Goal: Task Accomplishment & Management: Use online tool/utility

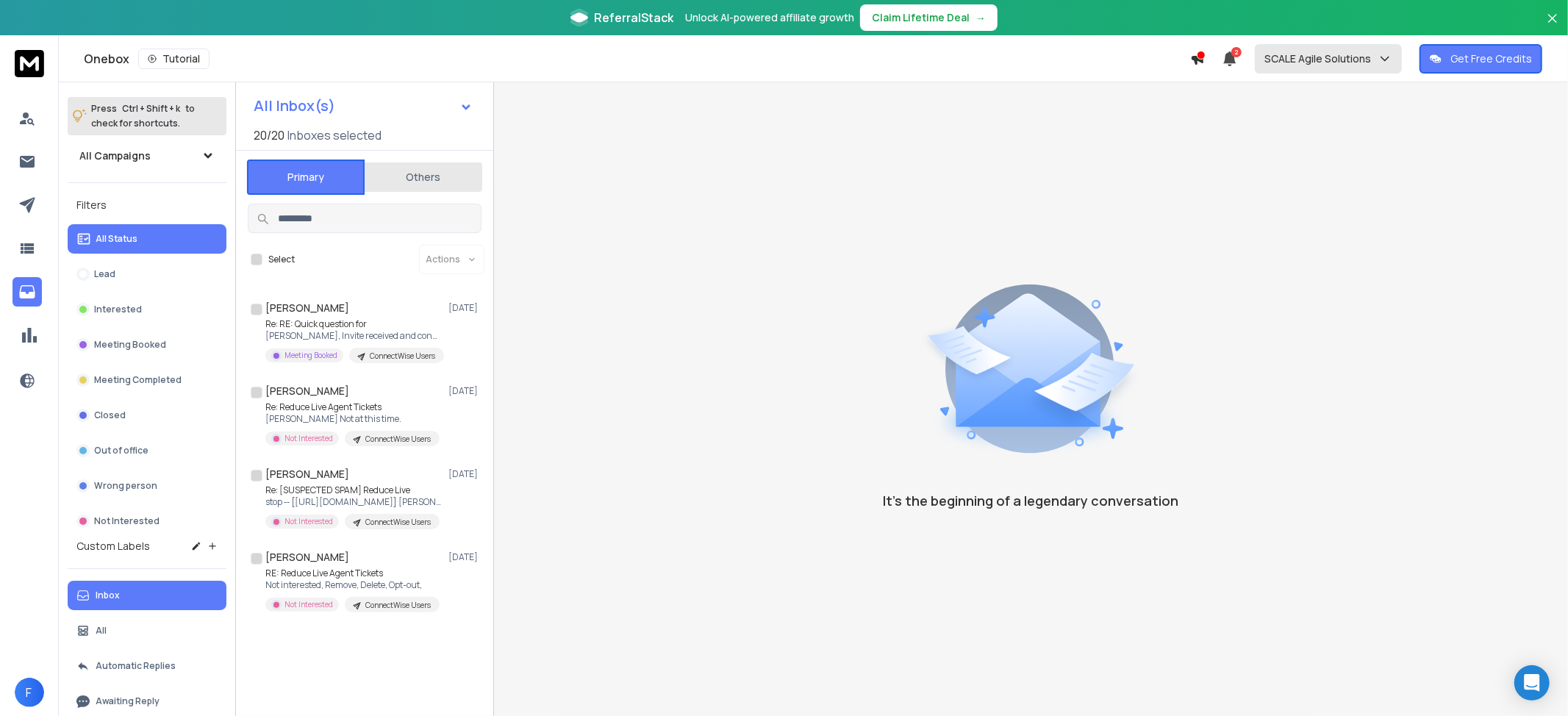
click at [1297, 56] on p "SCALE Agile Solutions" at bounding box center [1321, 59] width 112 height 14
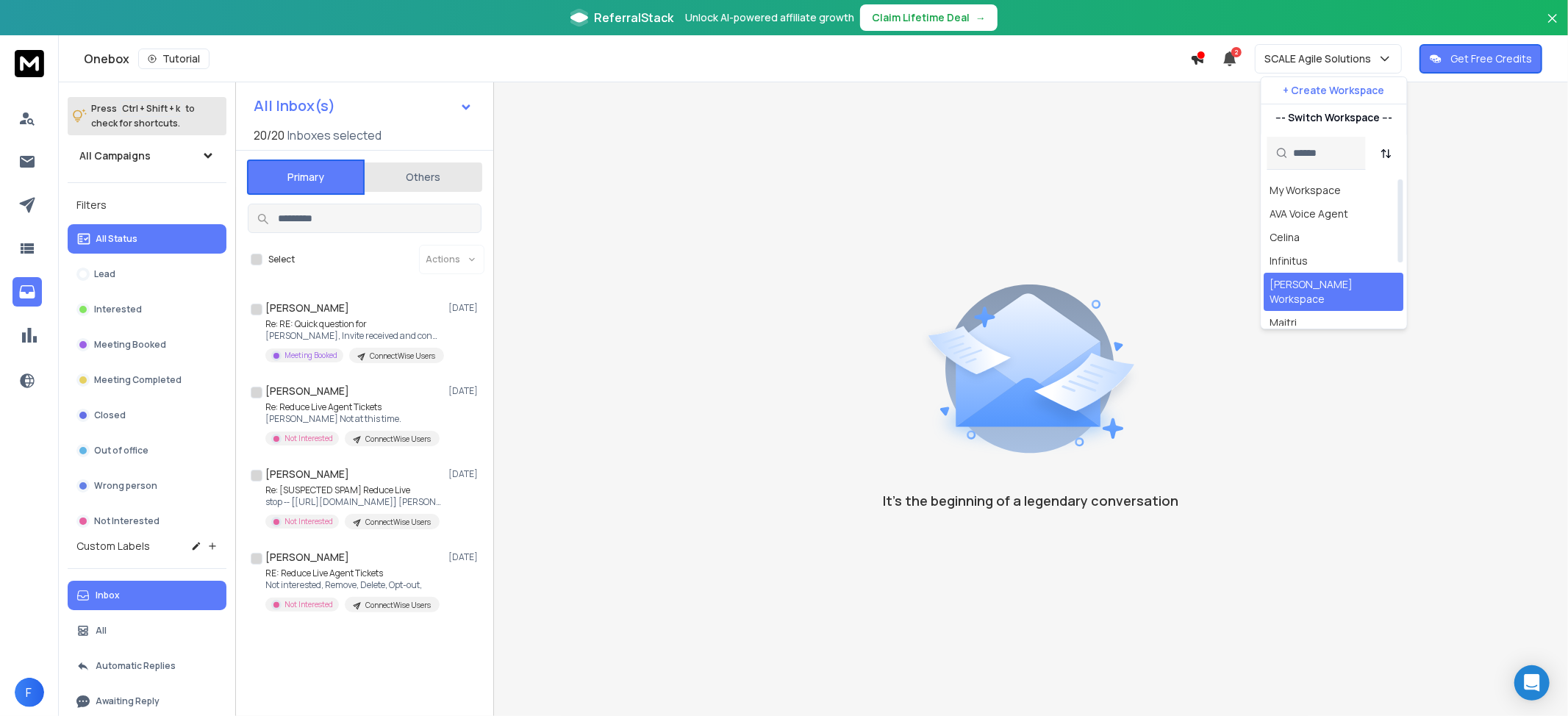
click at [1307, 279] on div "[PERSON_NAME] Workspace" at bounding box center [1333, 292] width 128 height 29
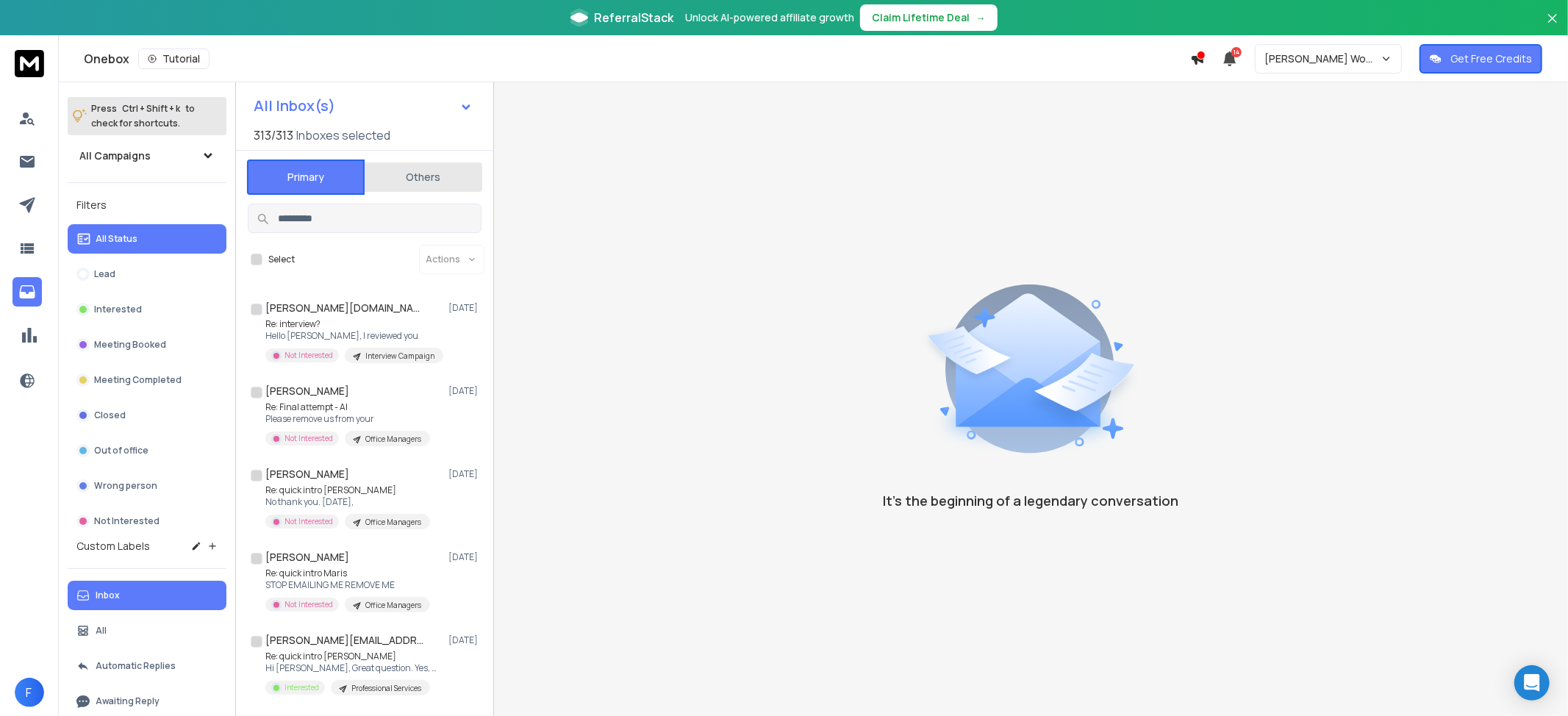
click at [143, 307] on button "Interested" at bounding box center [147, 309] width 159 height 29
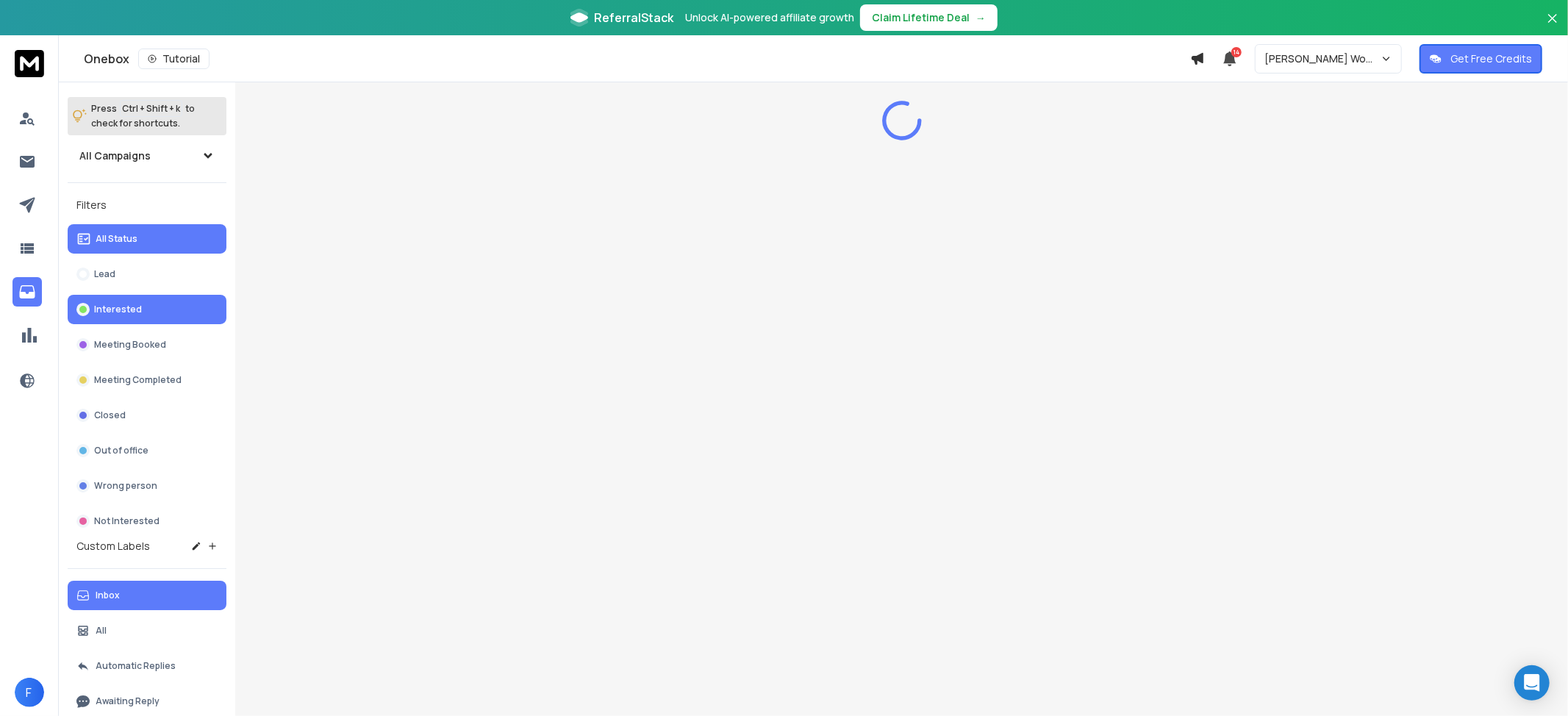
click at [102, 306] on p "Interested" at bounding box center [119, 309] width 48 height 12
click at [136, 297] on button "Interested" at bounding box center [147, 309] width 159 height 29
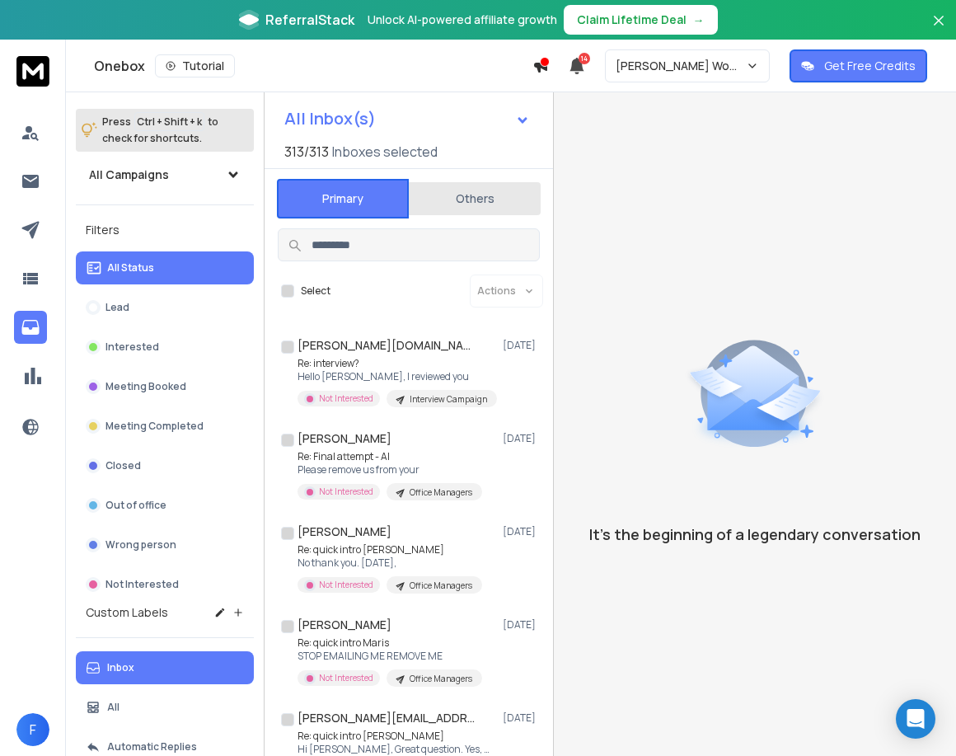
click at [119, 351] on p "Interested" at bounding box center [133, 346] width 54 height 13
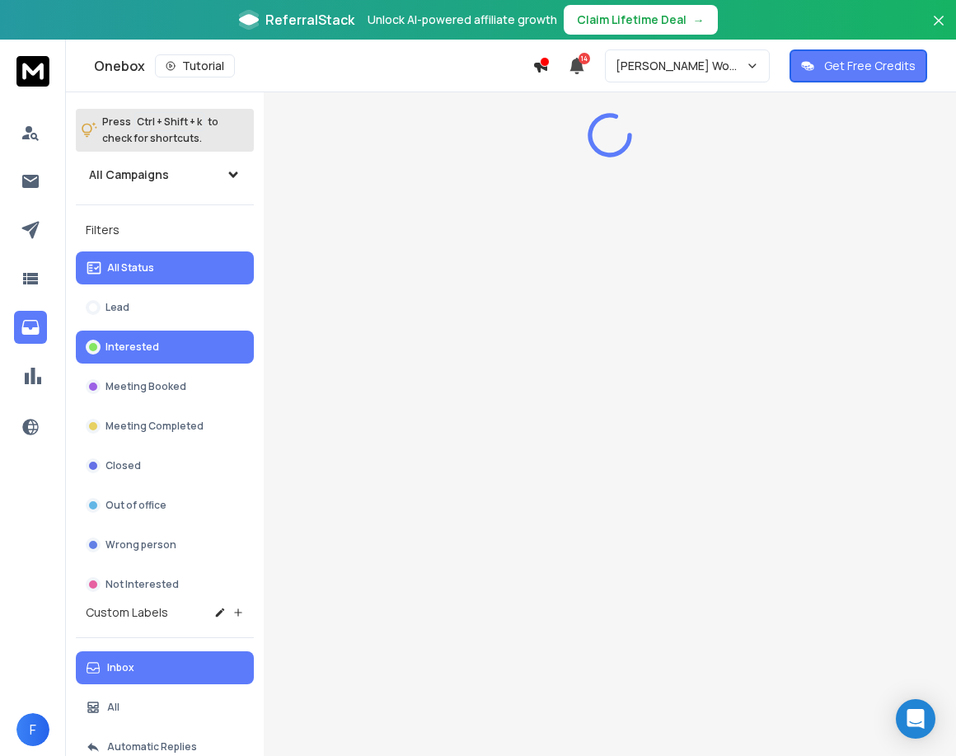
click at [139, 361] on button "Interested" at bounding box center [165, 347] width 178 height 33
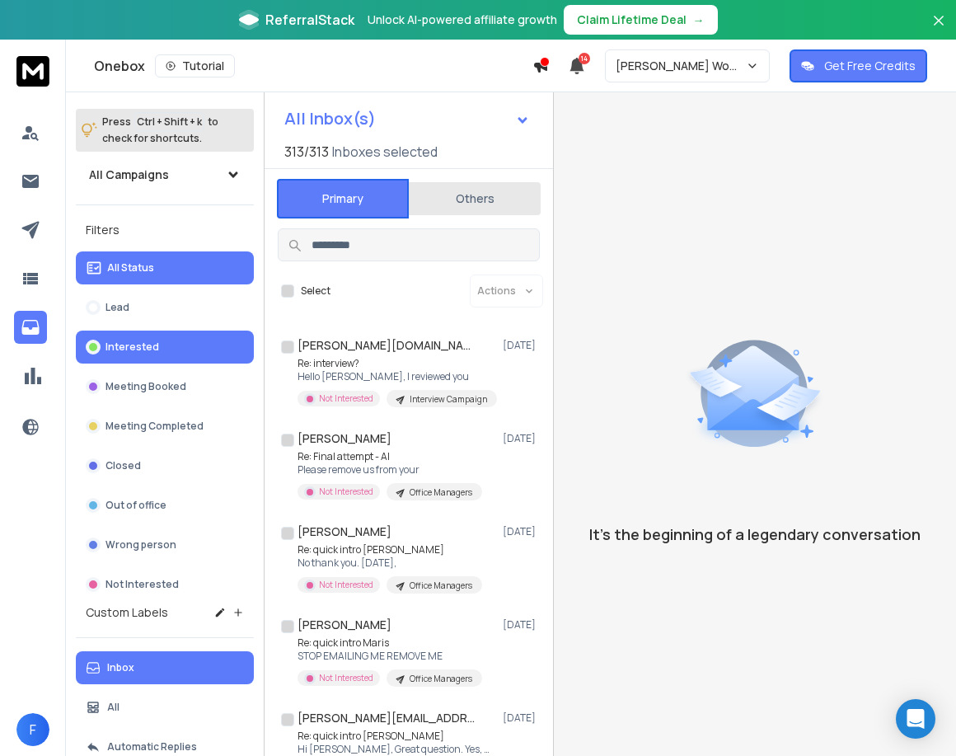
click at [127, 347] on p "Interested" at bounding box center [133, 346] width 54 height 13
click at [152, 346] on p "Interested" at bounding box center [133, 346] width 54 height 13
click at [165, 354] on button "Interested" at bounding box center [165, 347] width 178 height 33
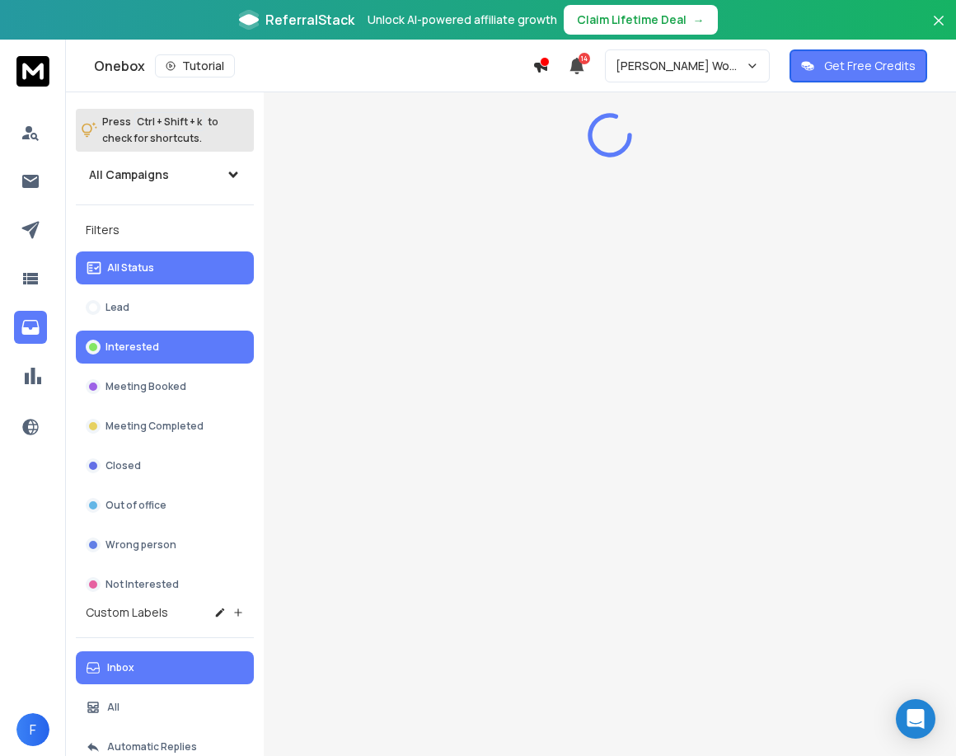
click at [165, 346] on button "Interested" at bounding box center [165, 347] width 178 height 33
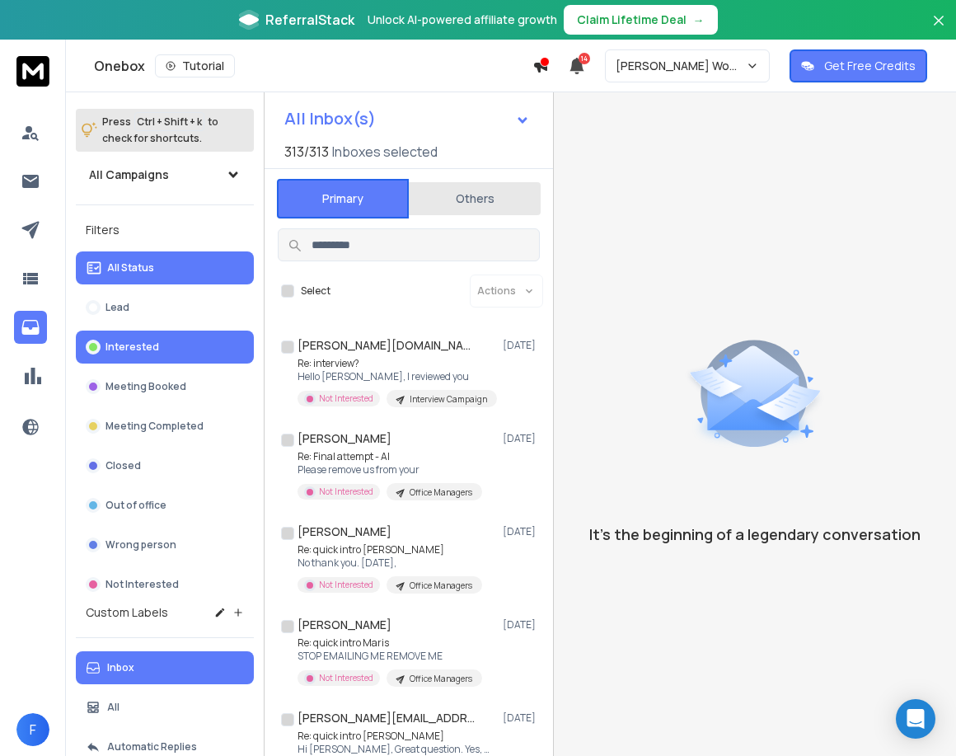
click at [113, 338] on button "Interested" at bounding box center [165, 347] width 178 height 33
click at [135, 344] on p "Interested" at bounding box center [133, 346] width 54 height 13
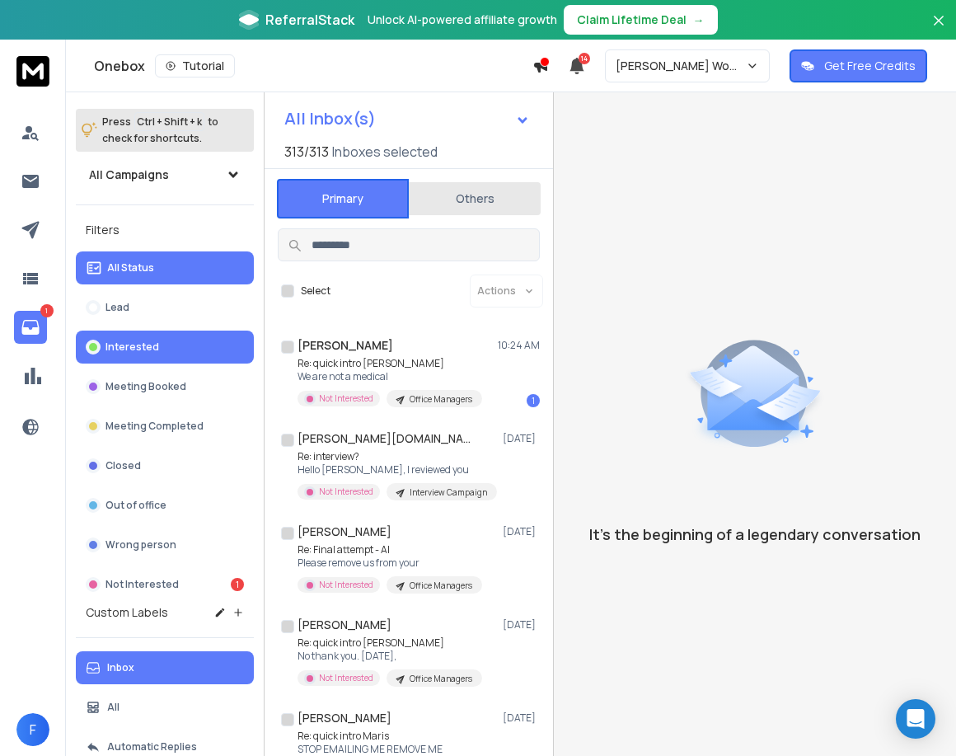
click at [146, 345] on p "Interested" at bounding box center [133, 346] width 54 height 13
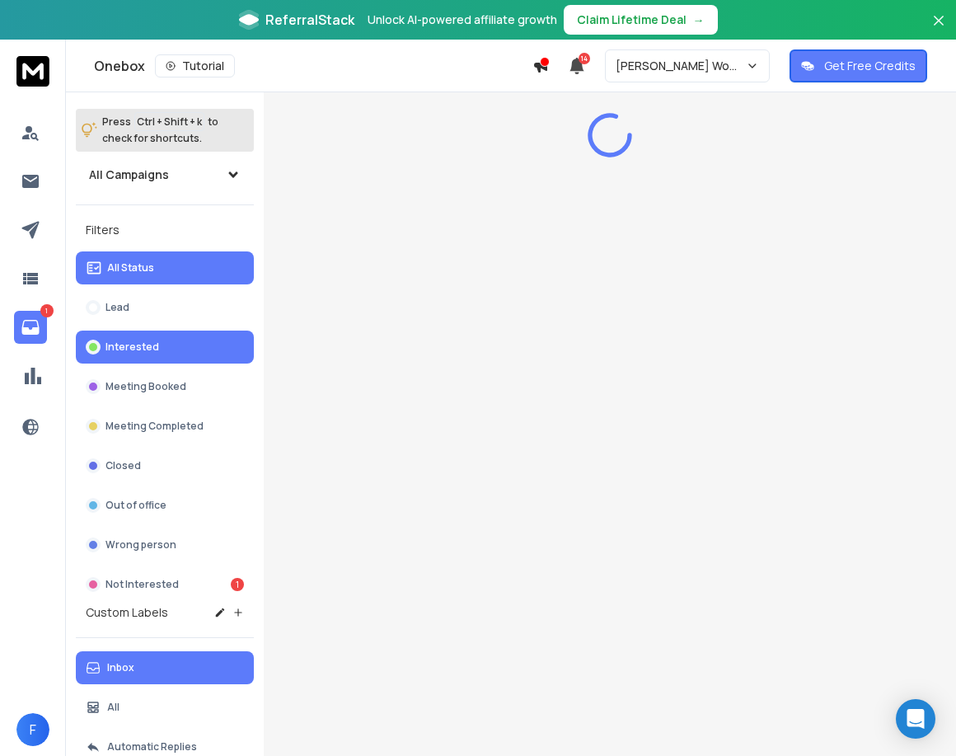
click at [127, 358] on button "Interested" at bounding box center [165, 347] width 178 height 33
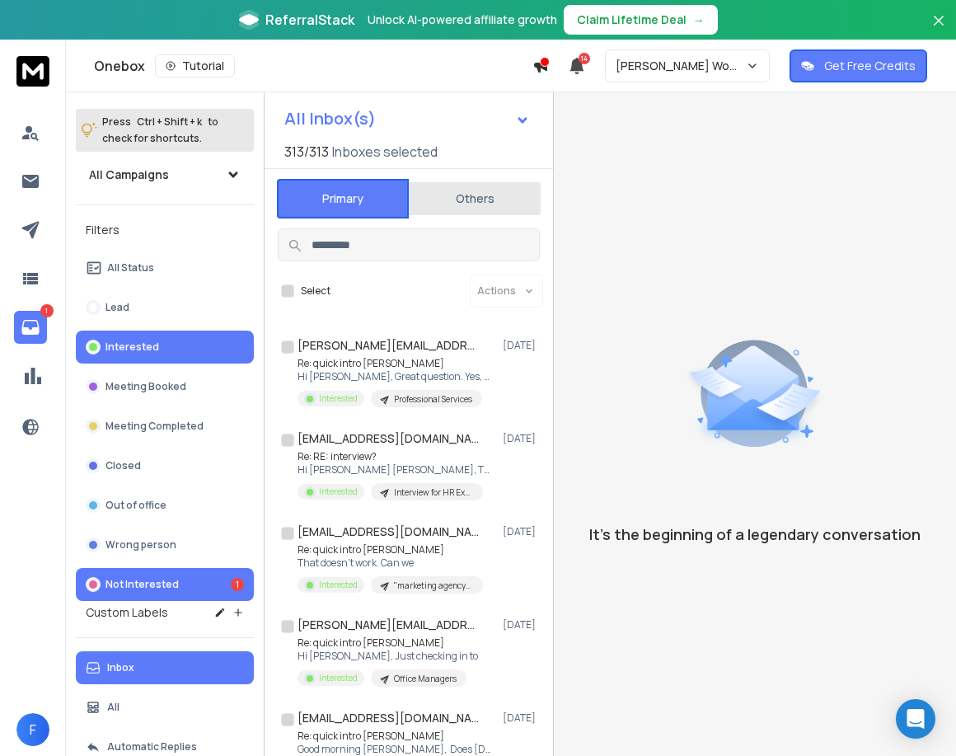
click at [171, 568] on button "Not Interested 1" at bounding box center [165, 584] width 178 height 33
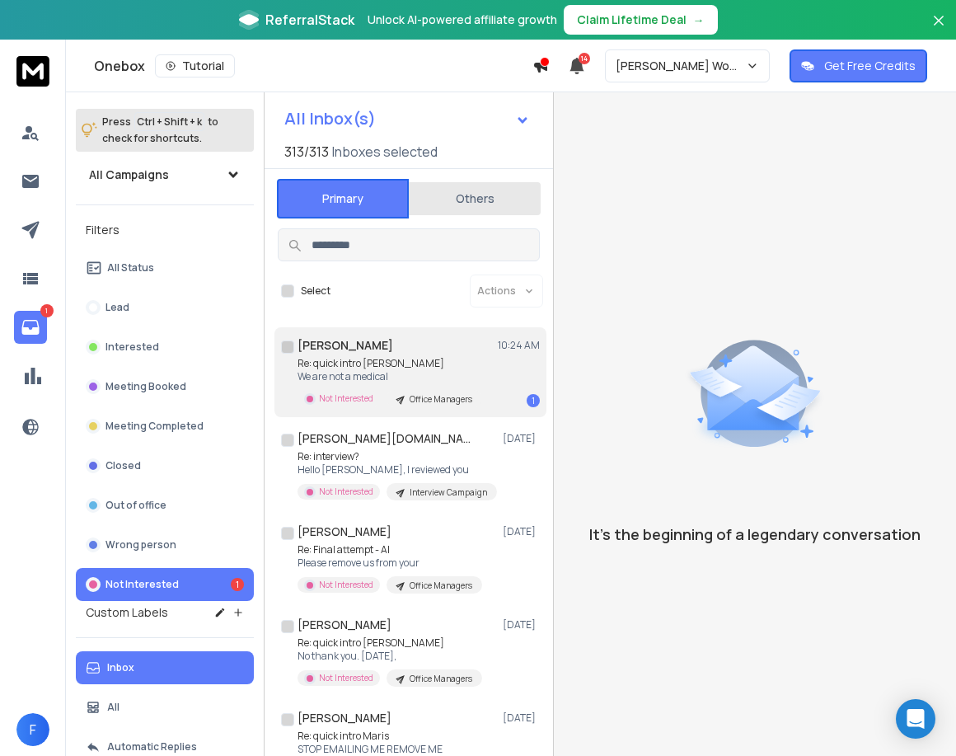
click at [410, 345] on div "Tammy Ricci 10:24 AM" at bounding box center [419, 345] width 242 height 16
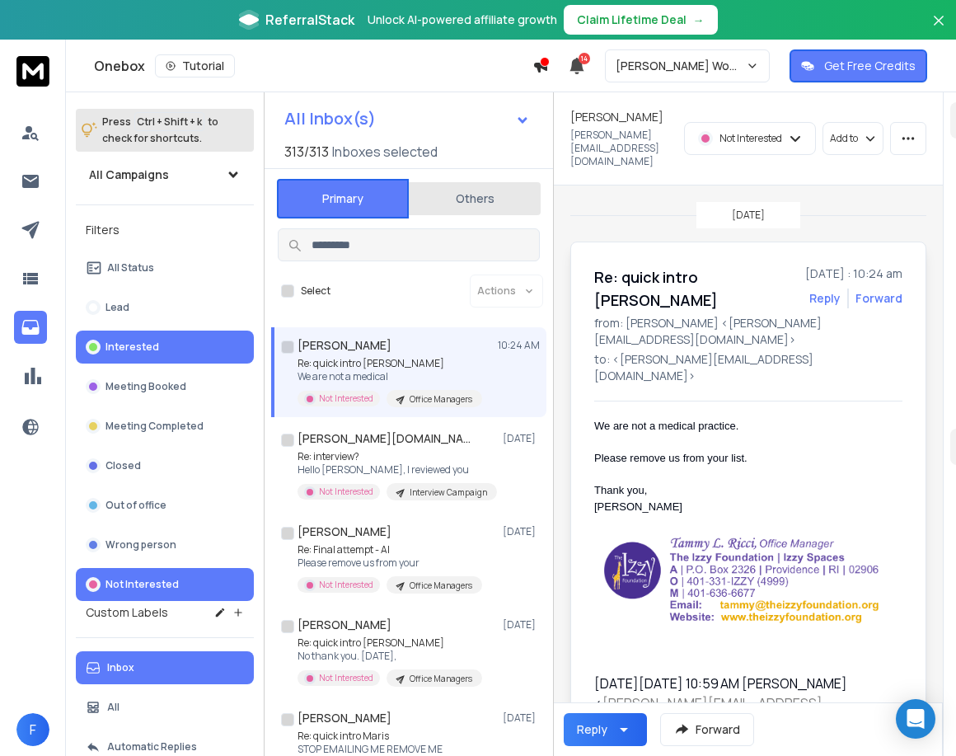
click at [126, 346] on p "Interested" at bounding box center [133, 346] width 54 height 13
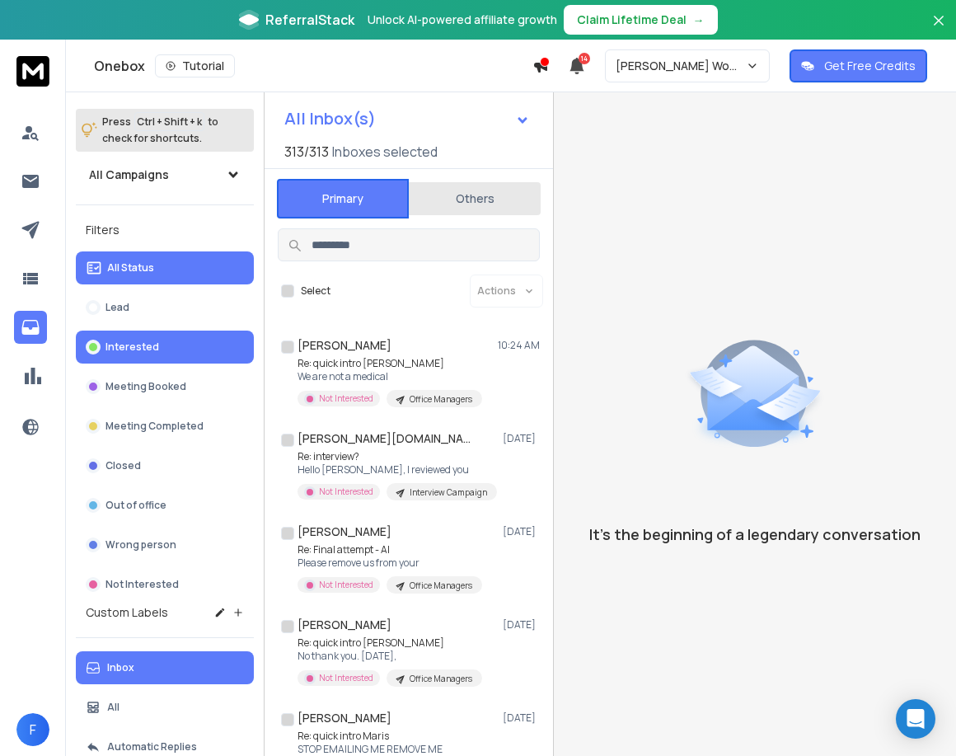
click at [135, 338] on button "Interested" at bounding box center [165, 347] width 178 height 33
drag, startPoint x: 138, startPoint y: 351, endPoint x: 176, endPoint y: 344, distance: 37.8
click at [140, 351] on p "Interested" at bounding box center [133, 346] width 54 height 13
click at [103, 340] on div "Interested" at bounding box center [122, 347] width 73 height 15
click at [146, 345] on p "Interested" at bounding box center [133, 346] width 54 height 13
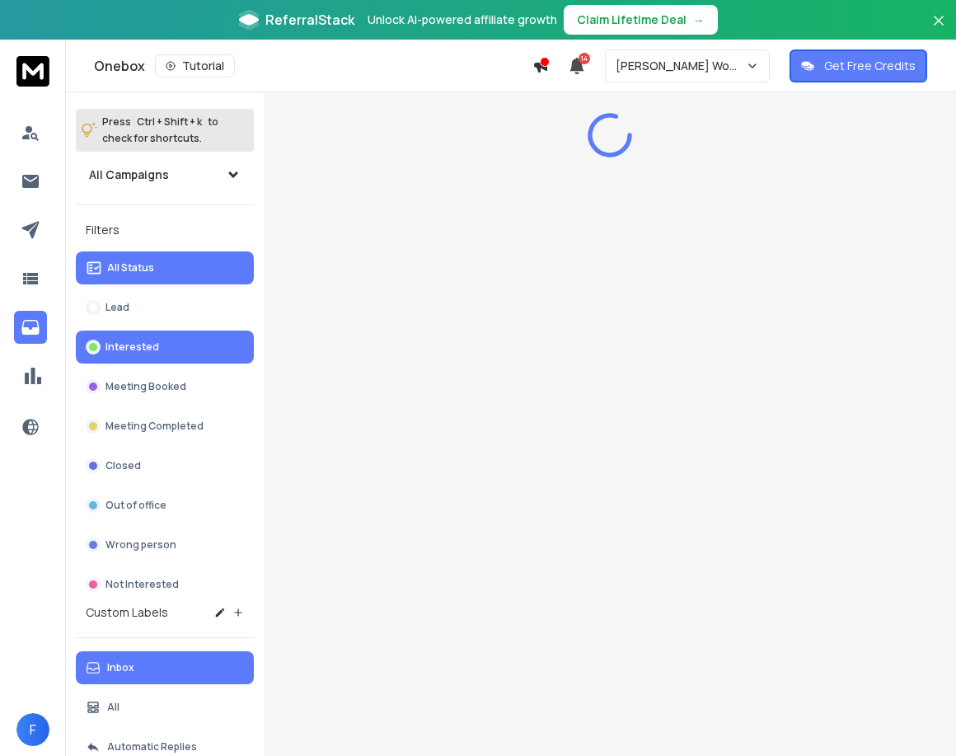
click at [152, 340] on p "Interested" at bounding box center [133, 346] width 54 height 13
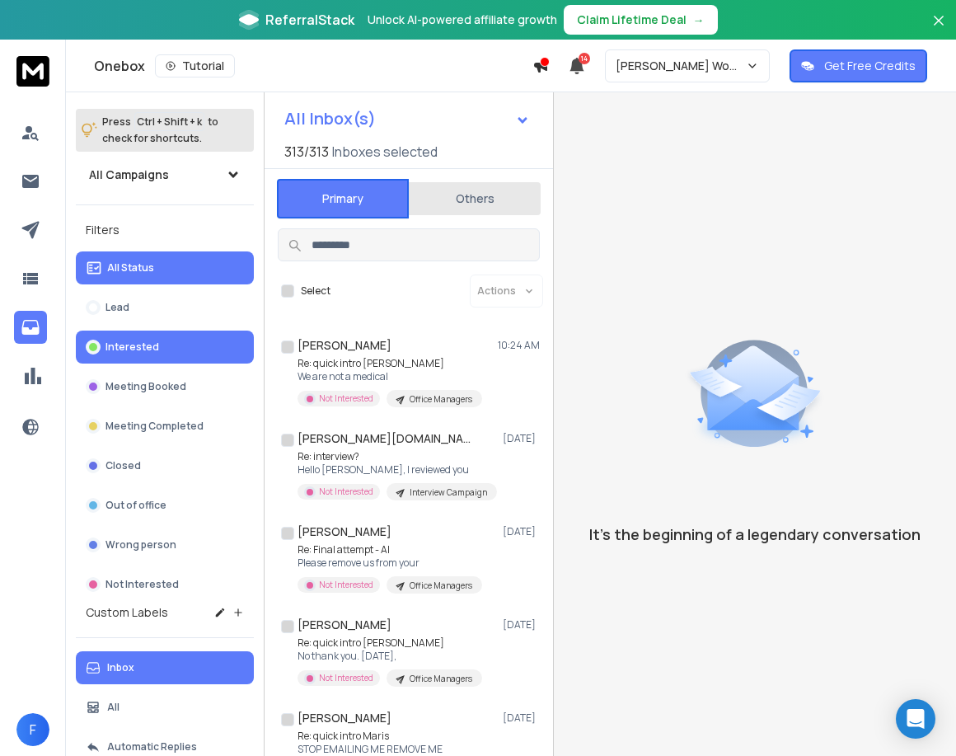
click at [166, 333] on button "Interested" at bounding box center [165, 347] width 178 height 33
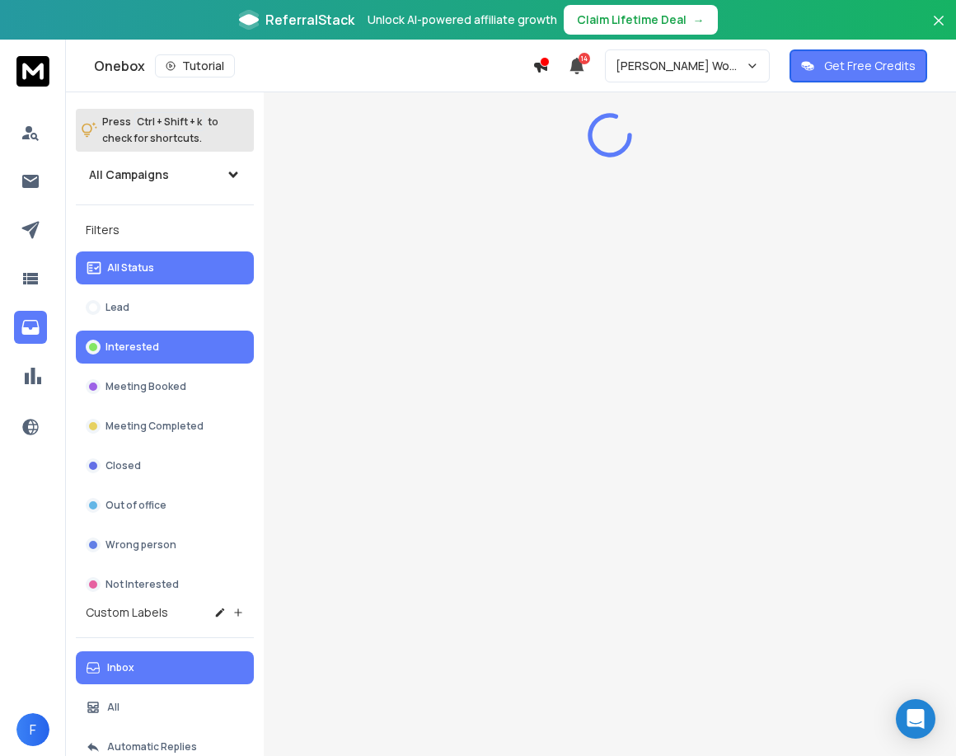
click at [120, 344] on p "Interested" at bounding box center [133, 346] width 54 height 13
click at [137, 346] on p "Interested" at bounding box center [133, 346] width 54 height 13
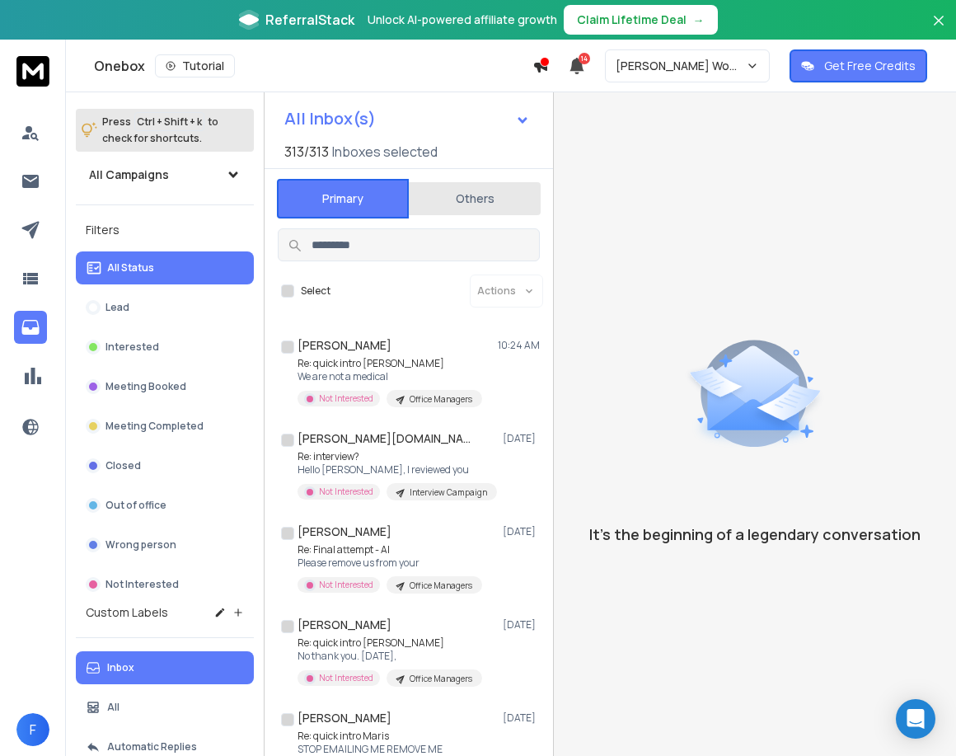
click at [178, 347] on button "Interested" at bounding box center [165, 347] width 178 height 33
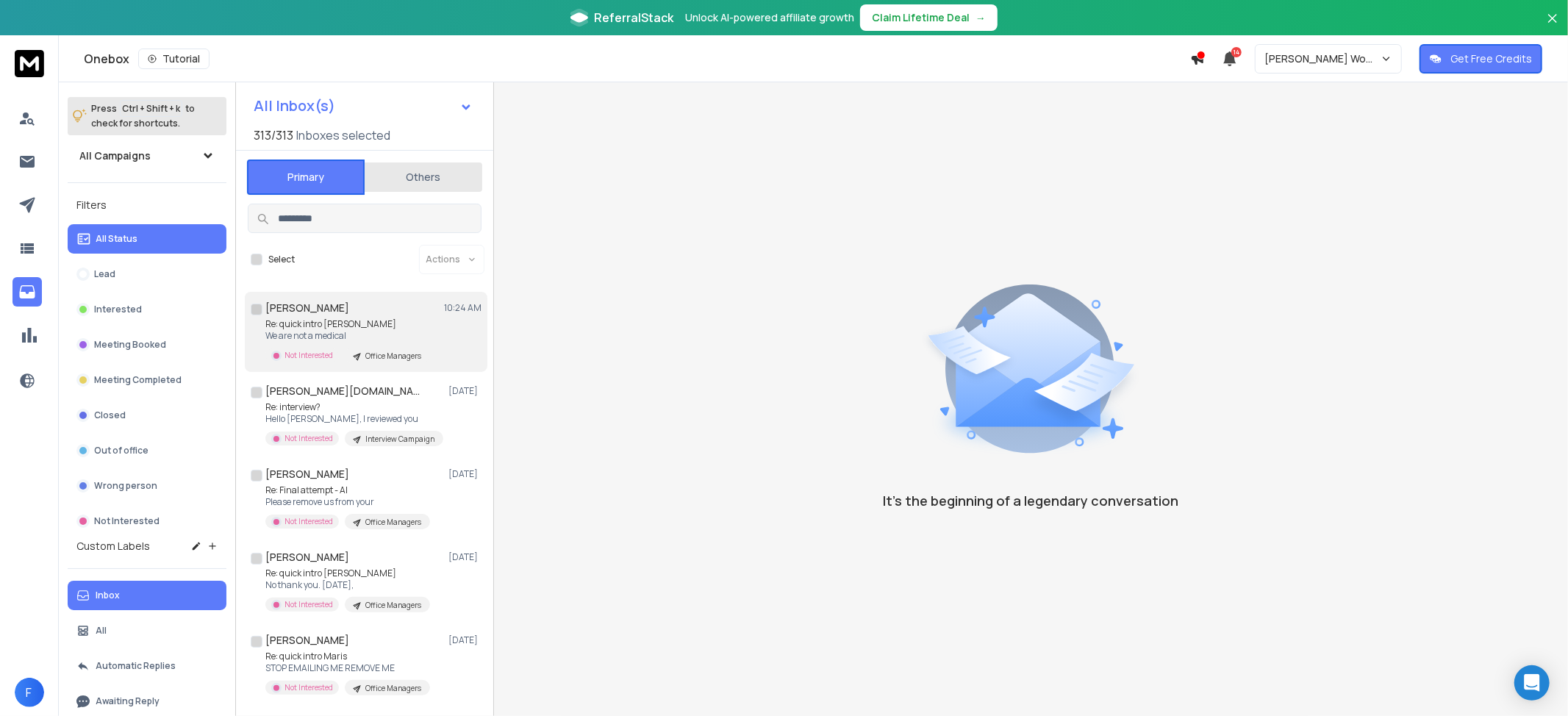
drag, startPoint x: 371, startPoint y: 307, endPoint x: 362, endPoint y: 338, distance: 32.3
click at [371, 306] on div "Tammy Ricci 10:24 AM" at bounding box center [374, 308] width 216 height 14
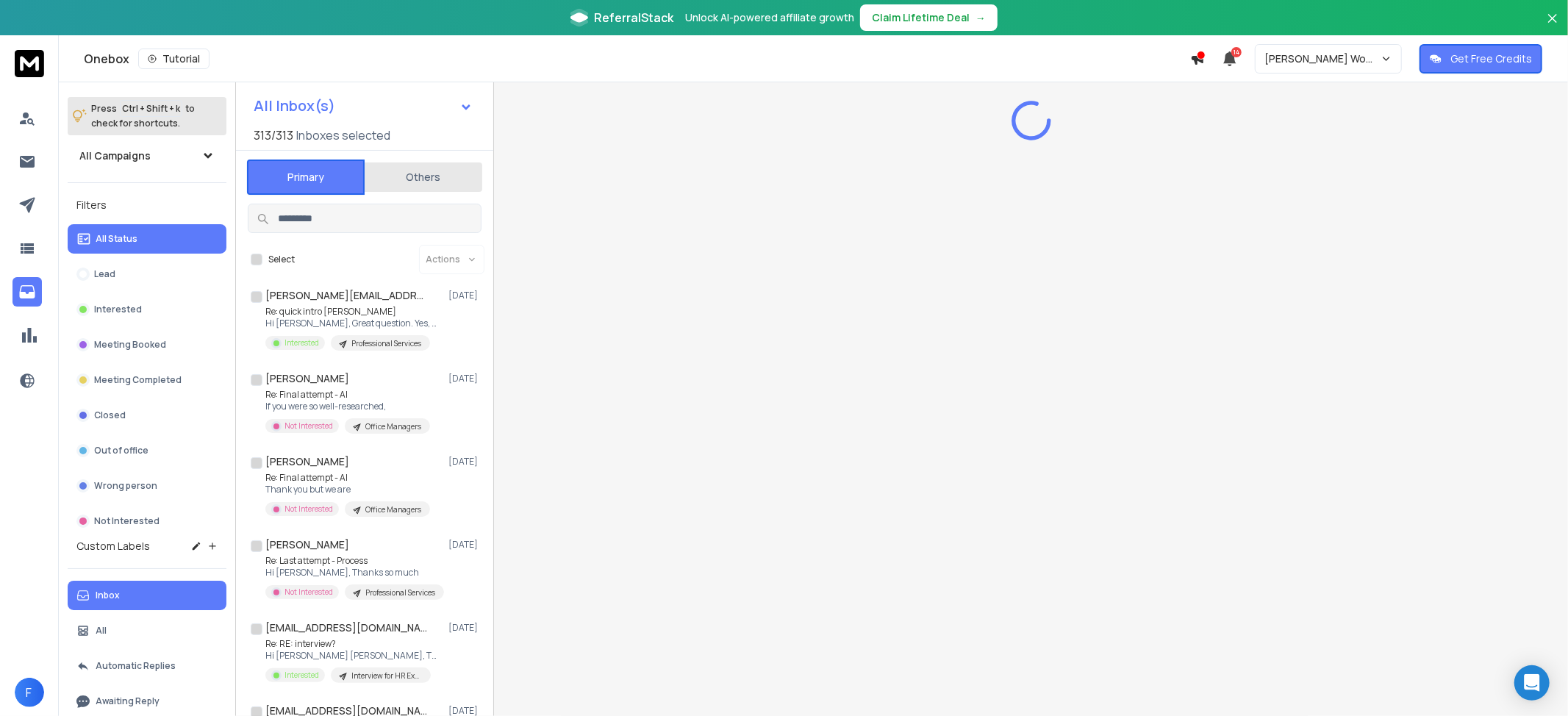
scroll to position [391, 0]
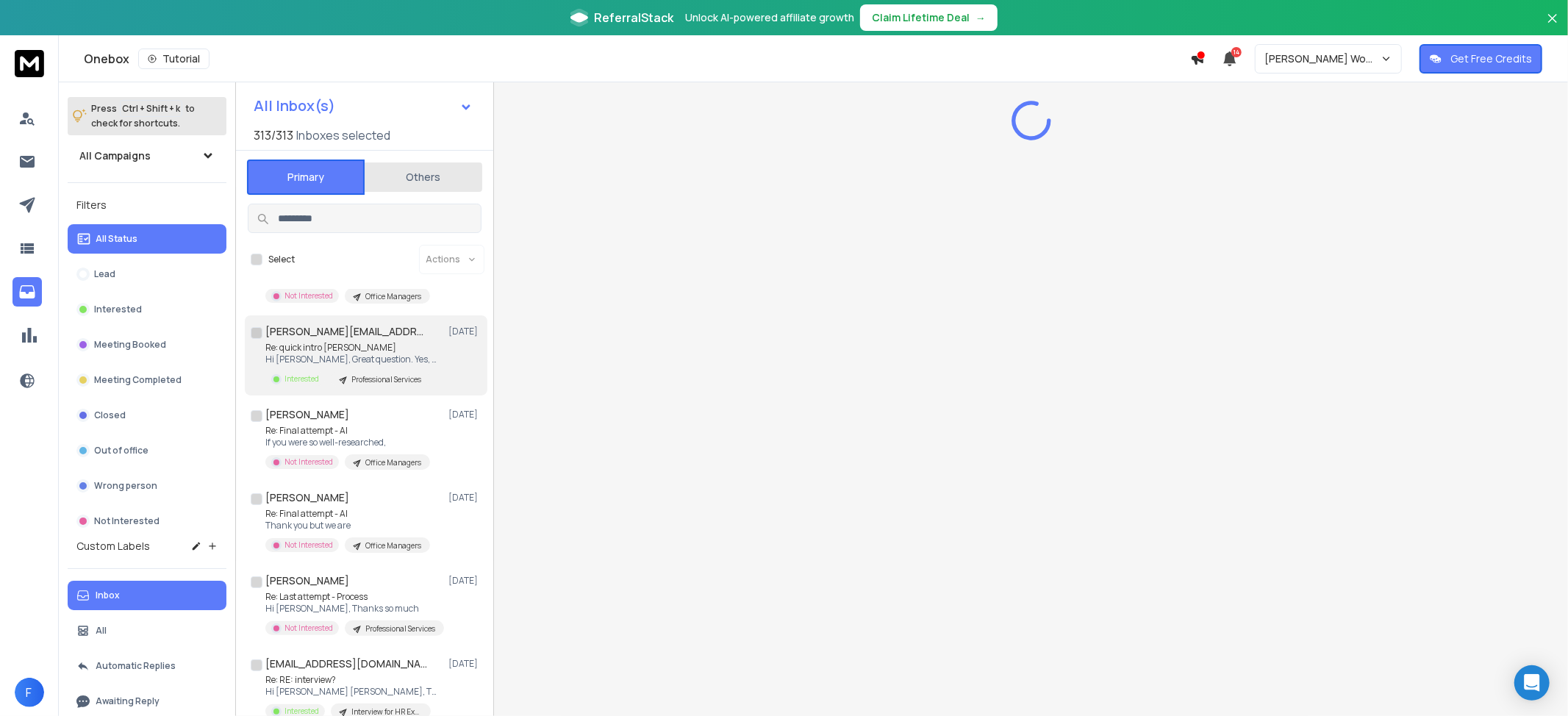
click at [418, 333] on div "sonia@spcte.com 14 Oct" at bounding box center [374, 332] width 216 height 14
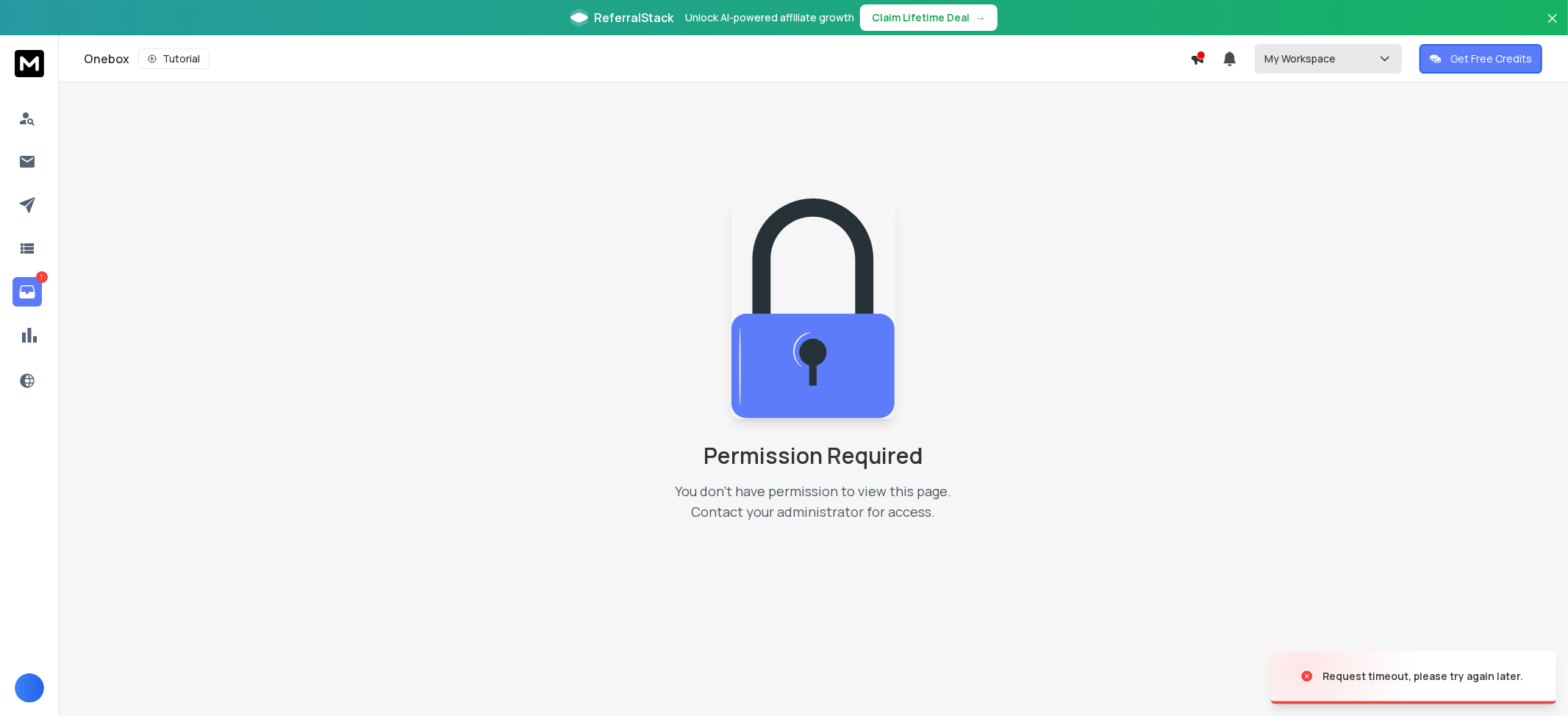
click at [1300, 52] on p "My Workspace" at bounding box center [1303, 59] width 78 height 14
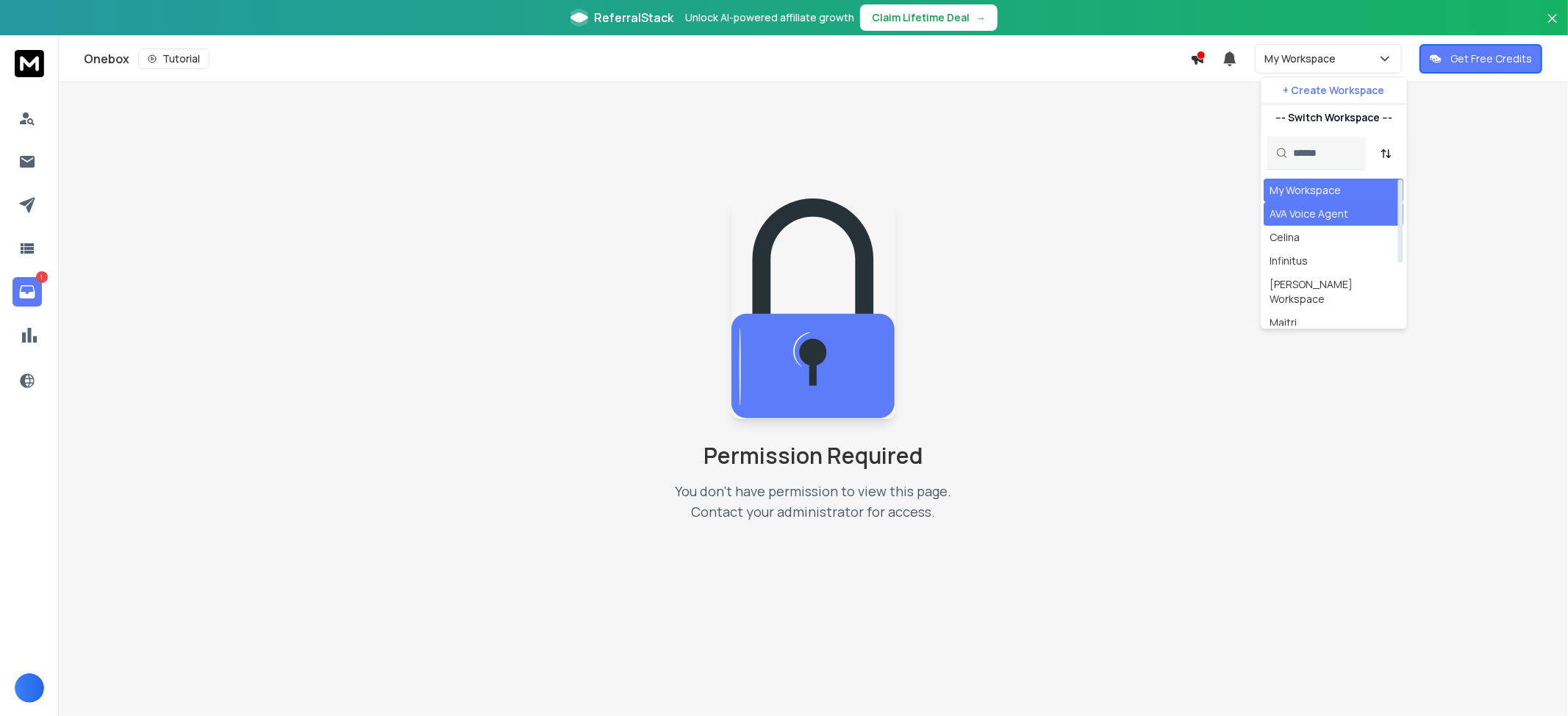
click at [1303, 216] on div "AVA Voice Agent" at bounding box center [1309, 214] width 78 height 14
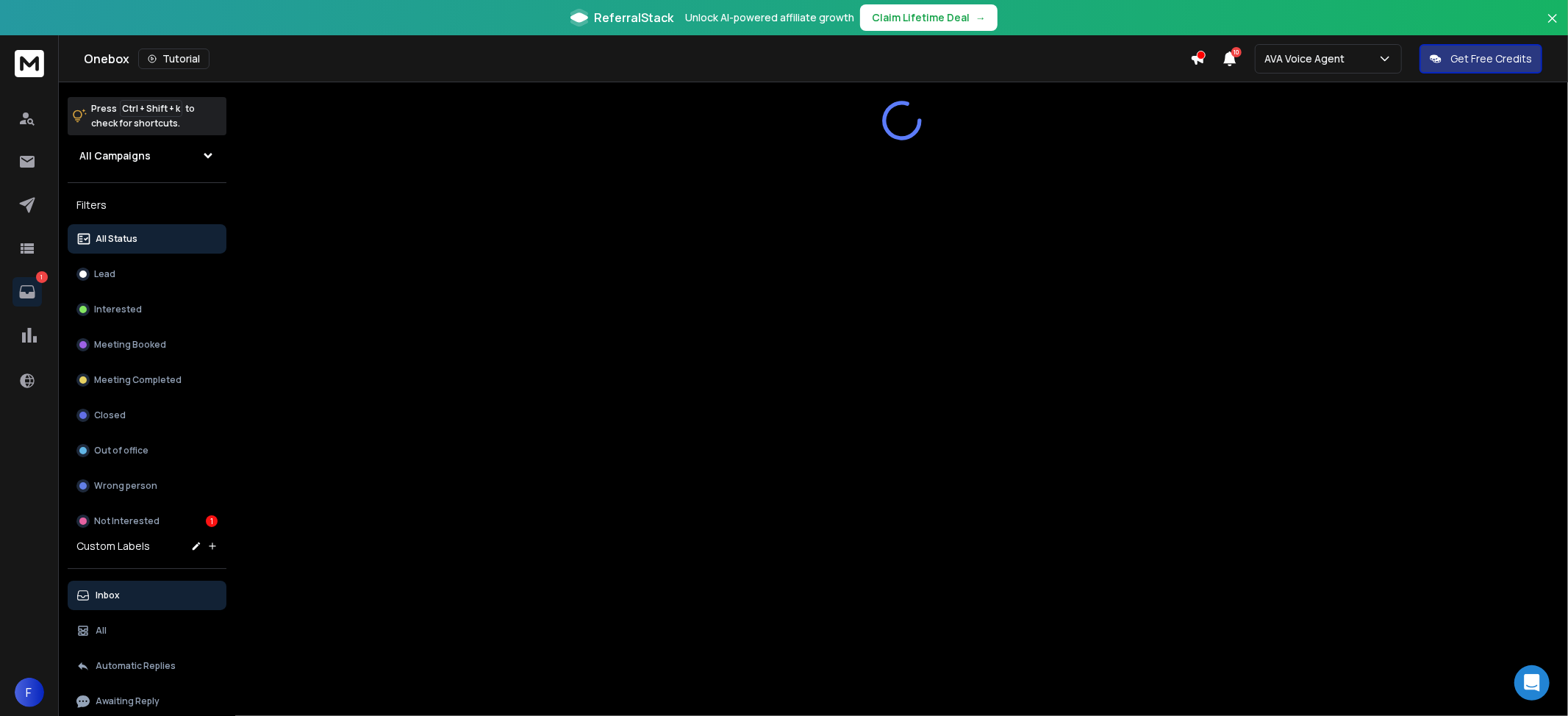
click at [27, 683] on span "F" at bounding box center [29, 692] width 29 height 29
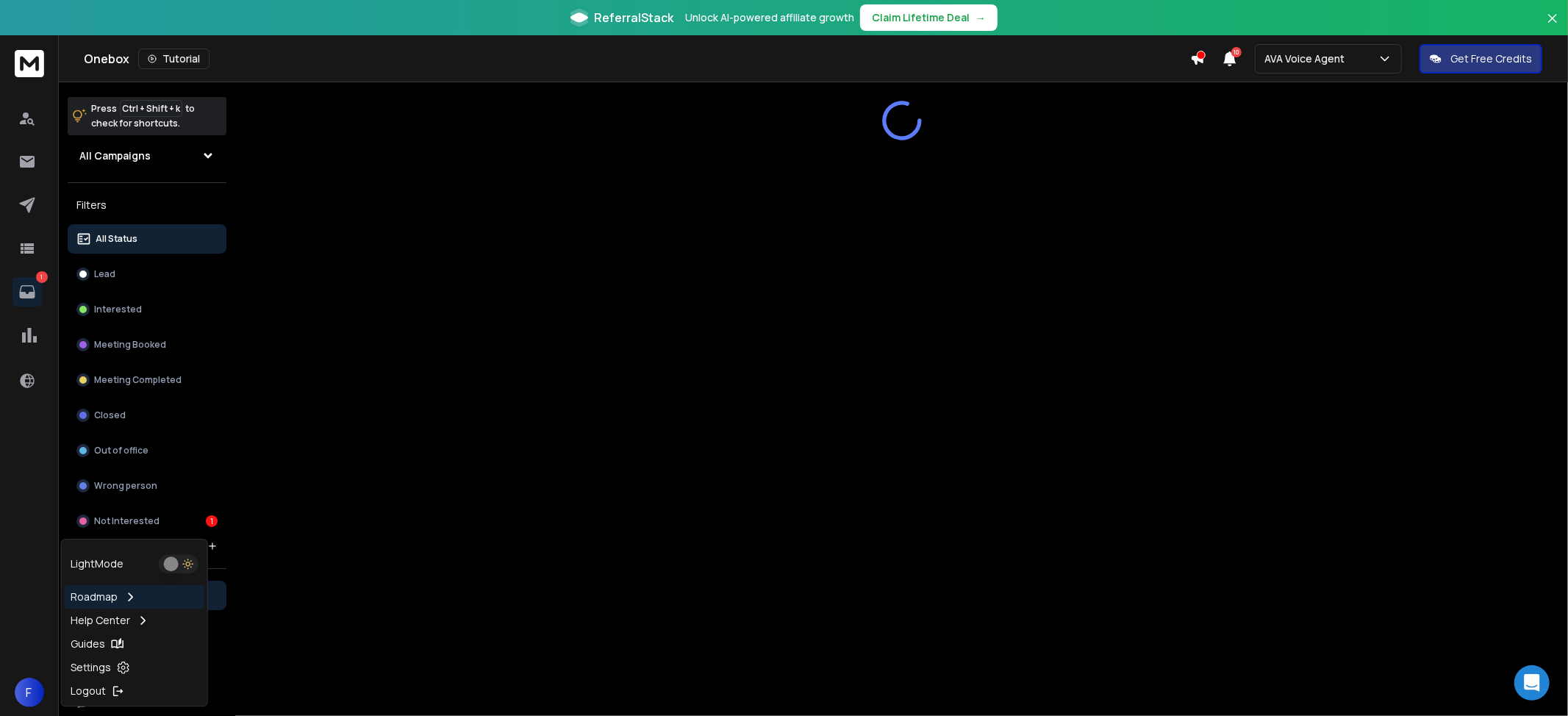
click at [182, 563] on icon at bounding box center [187, 564] width 12 height 12
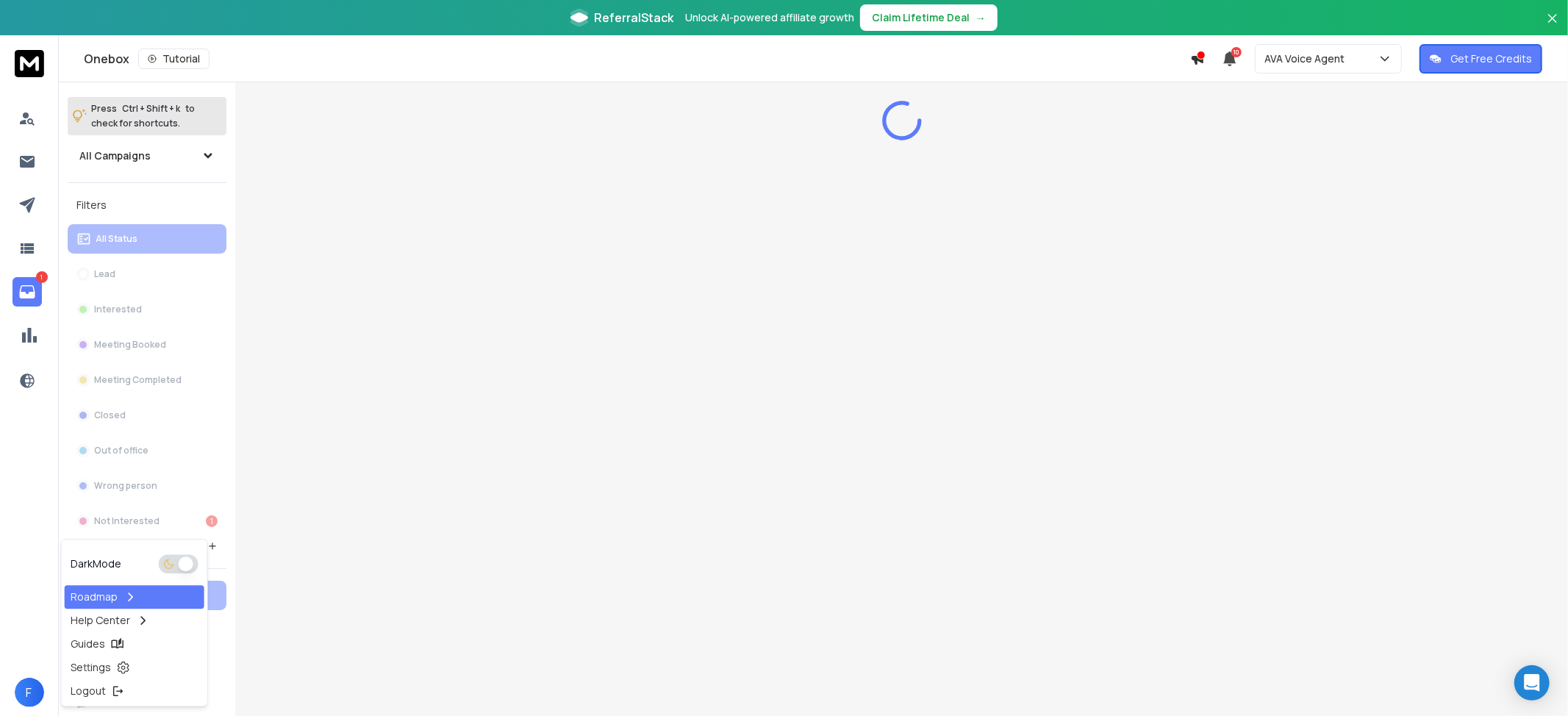
click at [988, 309] on div "Press Ctrl + Shift + k to check for shortcuts. All Campaigns All Campaigns Filt…" at bounding box center [813, 440] width 1509 height 716
click at [1349, 36] on div "Onebox Tutorial 10 AVA Voice Agent Get Free Credits" at bounding box center [784, 59] width 1568 height 47
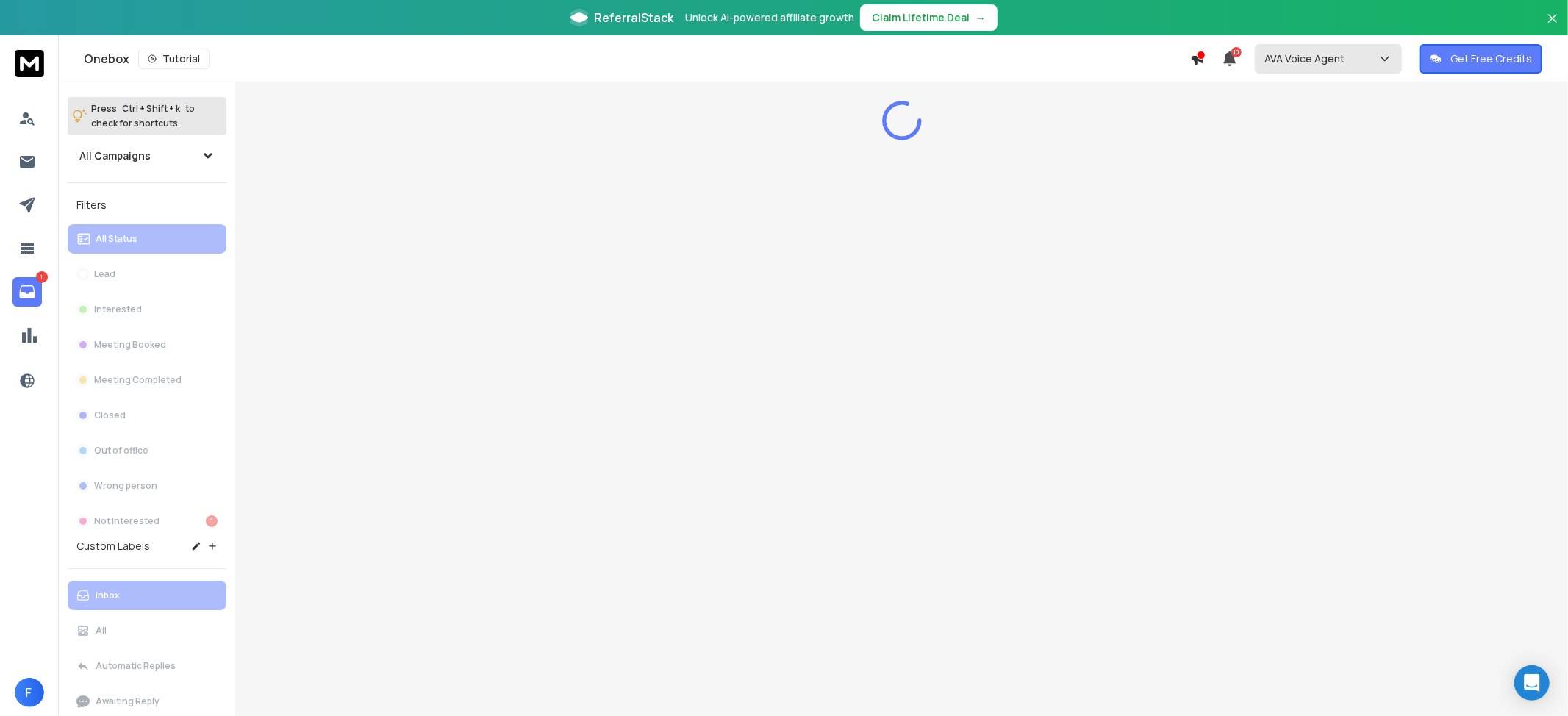
click at [1326, 68] on button "AVA Voice Agent" at bounding box center [1328, 58] width 147 height 29
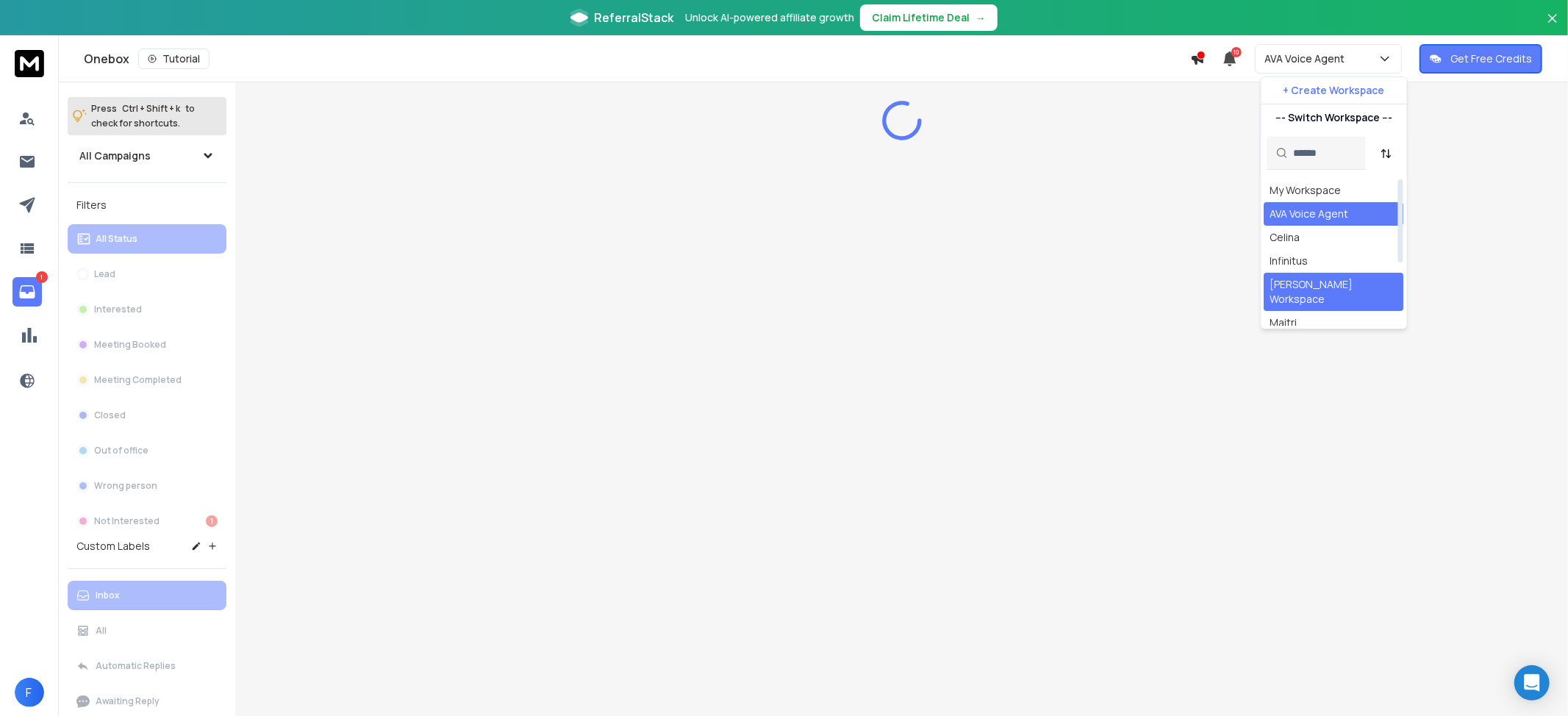
click at [1301, 283] on div "[PERSON_NAME] Workspace" at bounding box center [1333, 292] width 128 height 29
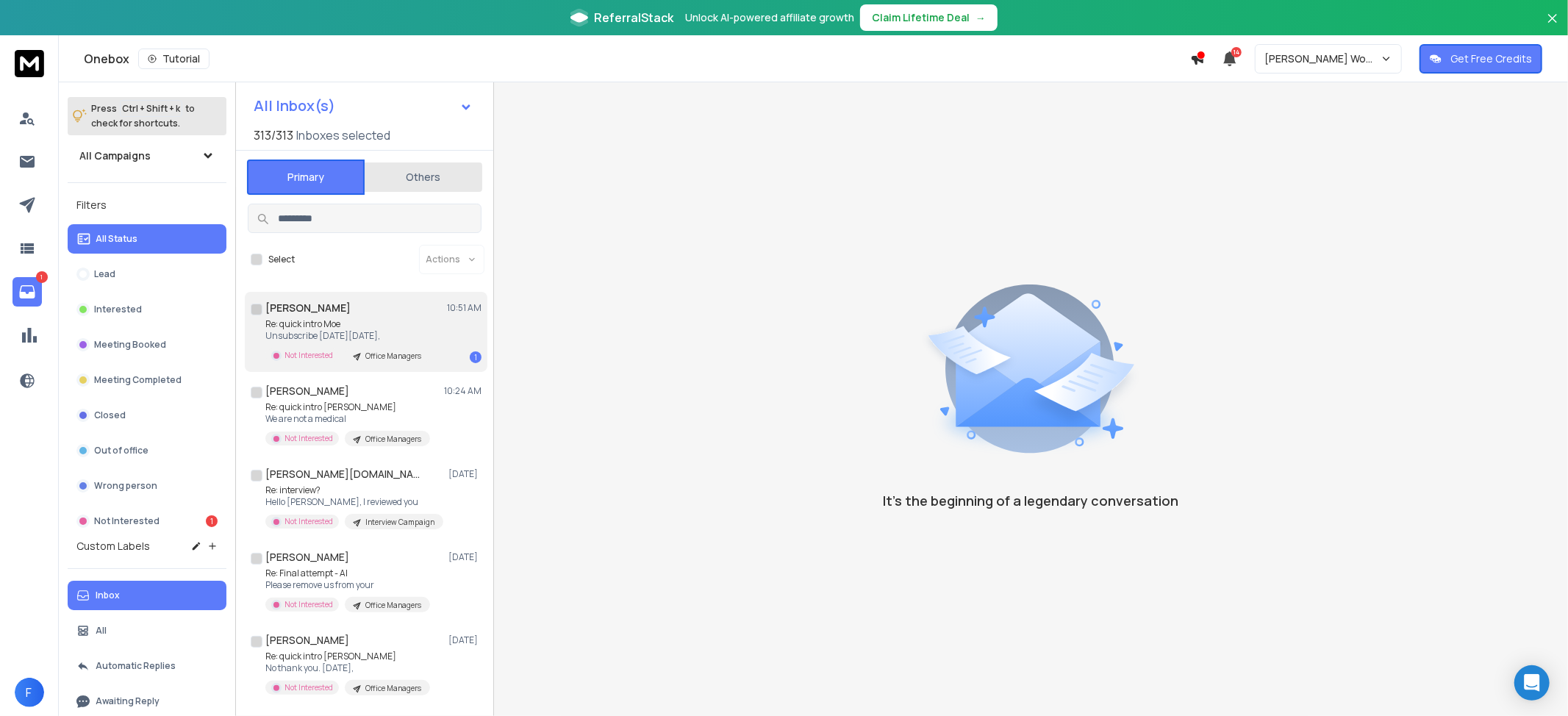
click at [307, 319] on p "Re: quick intro Moe" at bounding box center [348, 324] width 165 height 12
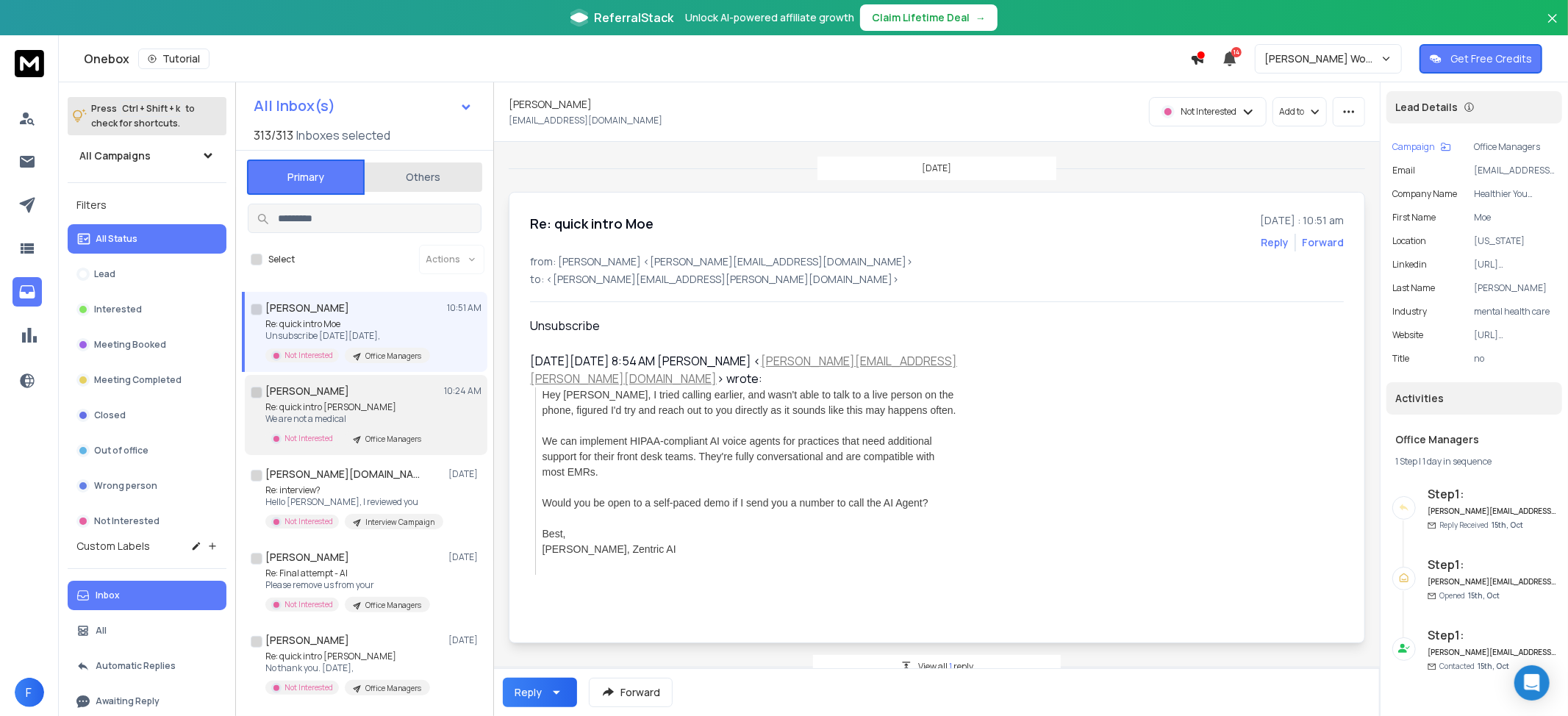
click at [368, 386] on div "Tammy Ricci 10:24 AM" at bounding box center [374, 391] width 216 height 14
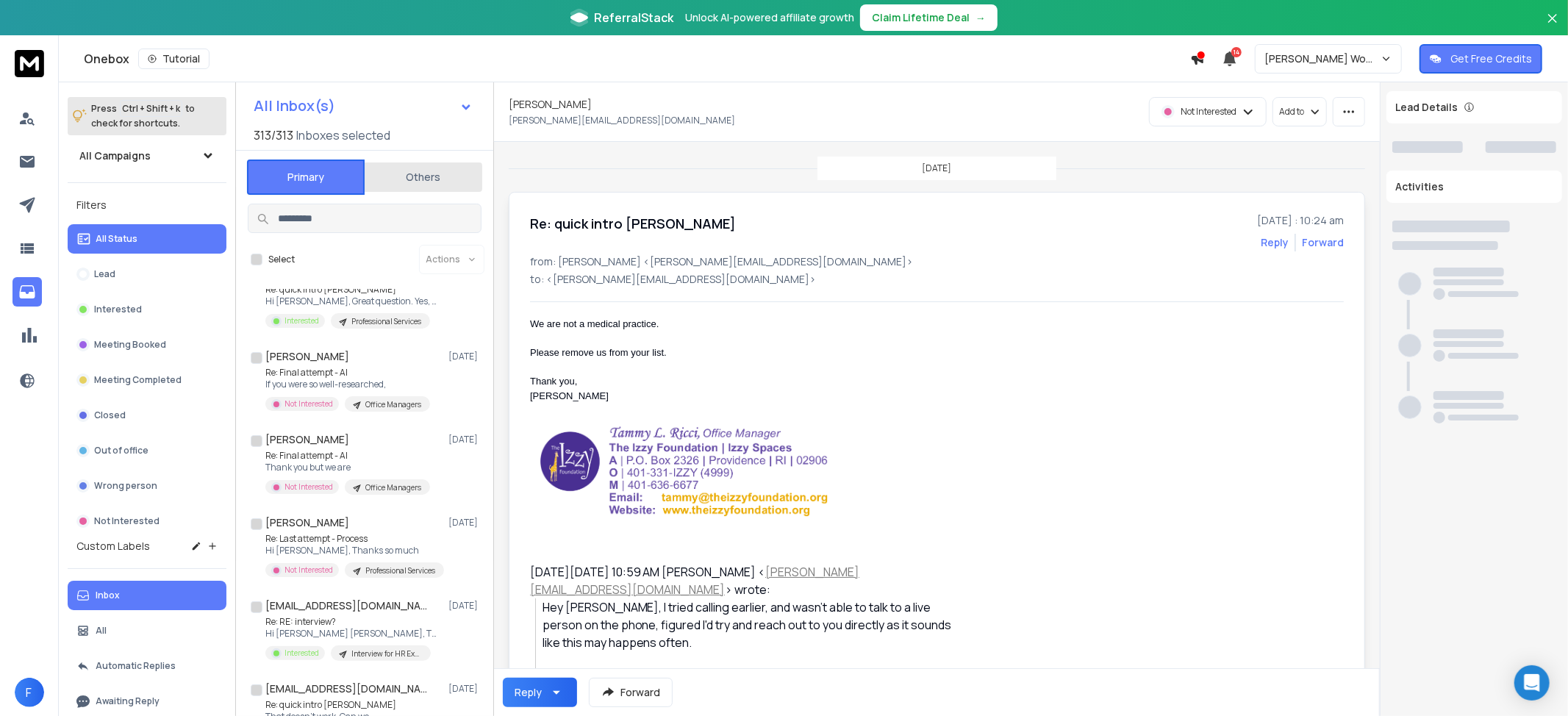
scroll to position [490, 0]
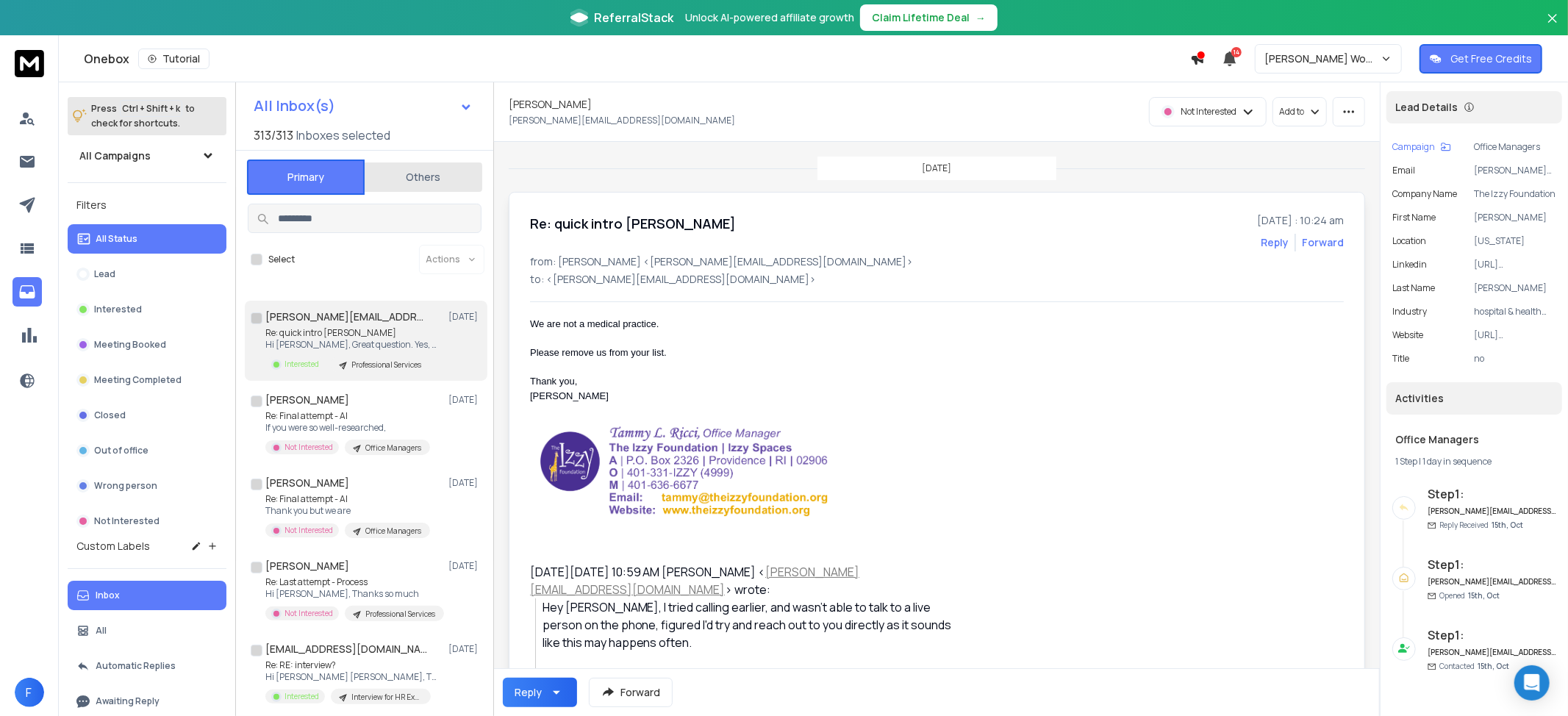
click at [377, 301] on div "sonia@spcte.com 14 Oct Re: quick intro Sonia Hi Sonia, Great question. Yes, we …" at bounding box center [366, 341] width 243 height 80
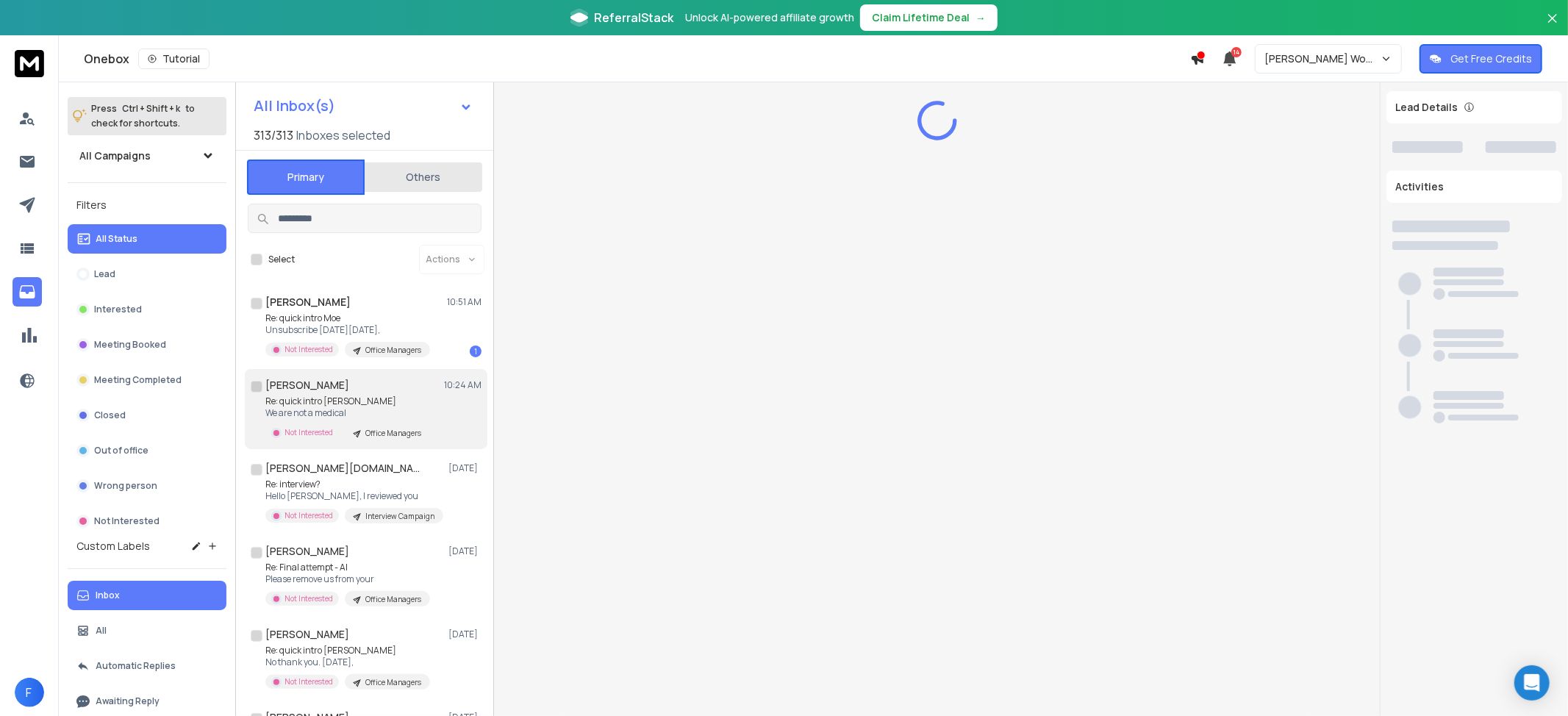
scroll to position [0, 0]
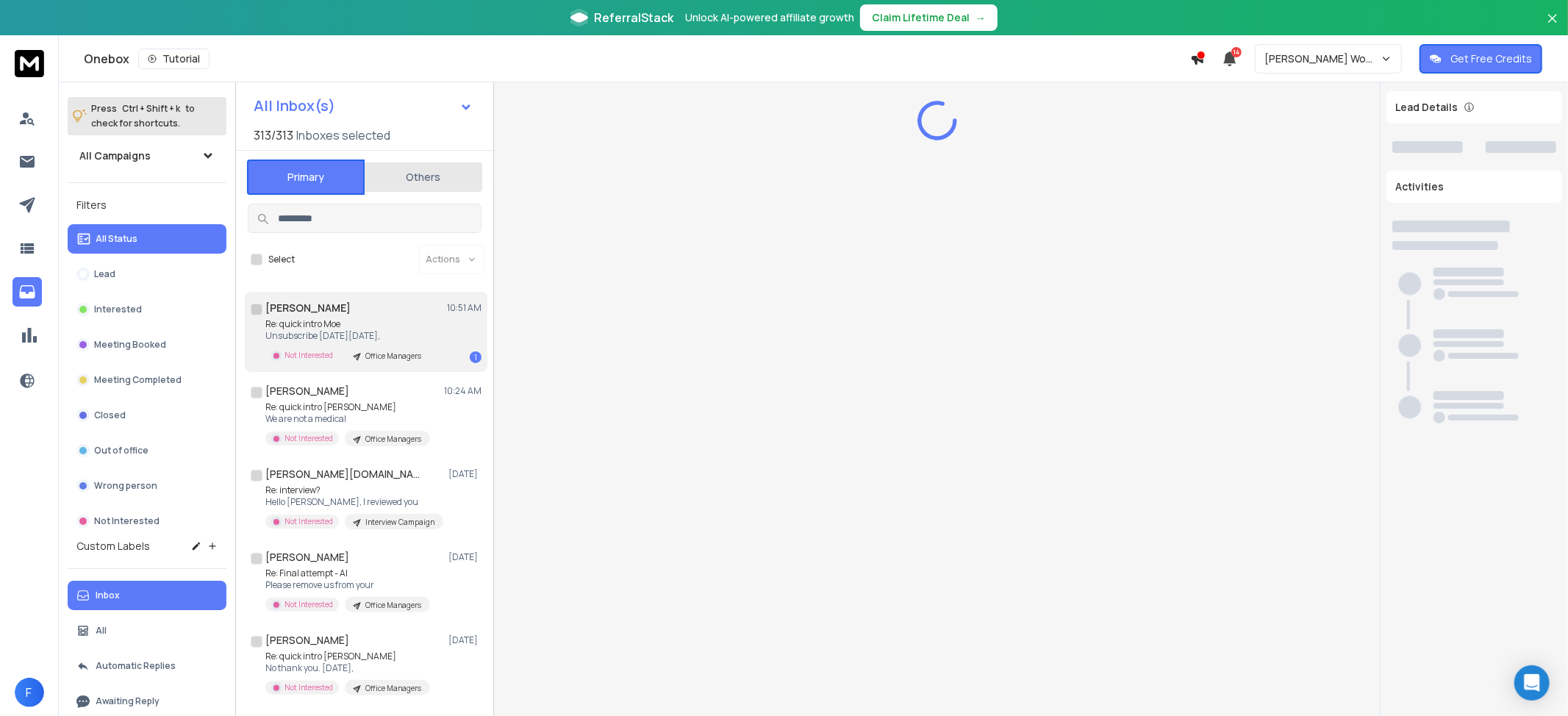
click at [400, 308] on div "Moe Peck 10:51 AM" at bounding box center [374, 308] width 216 height 14
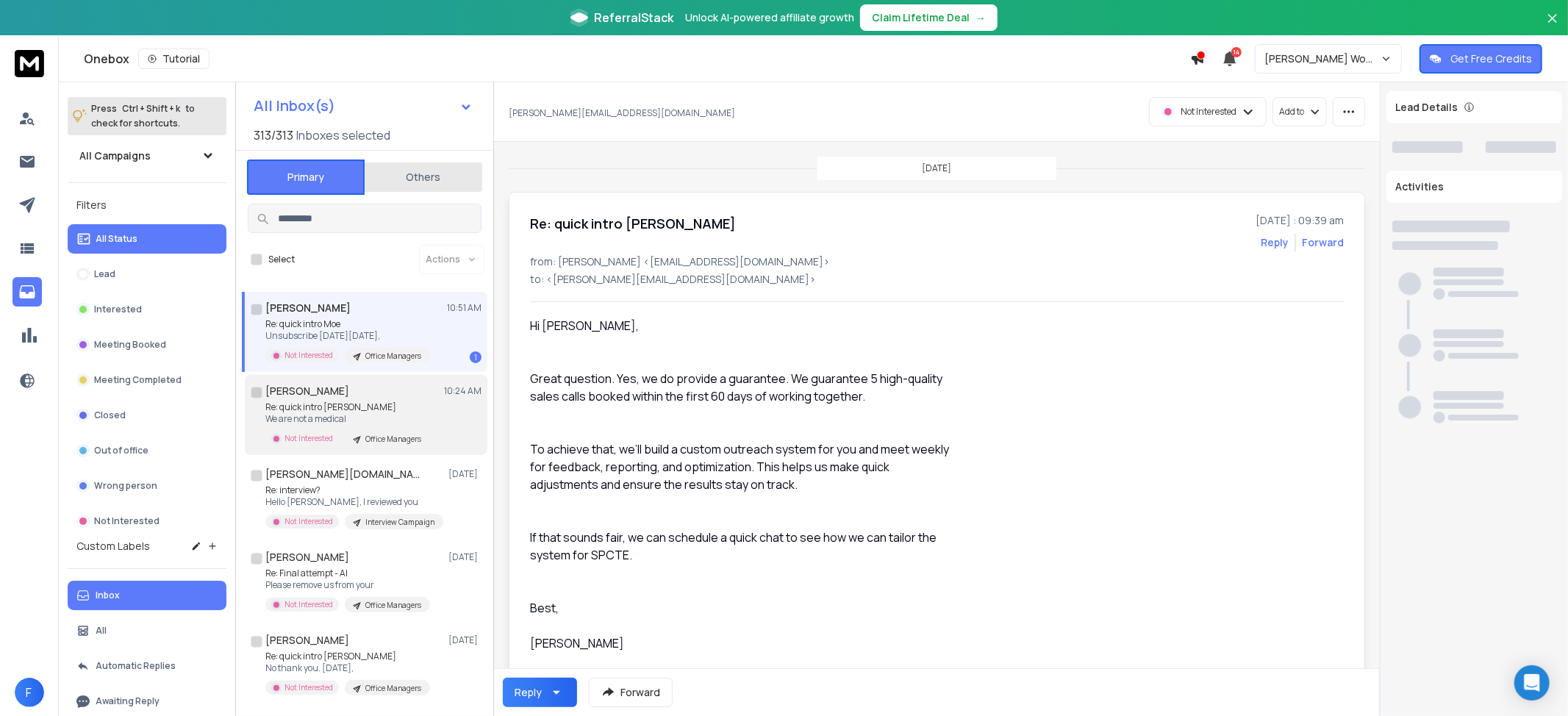
click at [392, 415] on p "We are not a medical" at bounding box center [348, 418] width 165 height 12
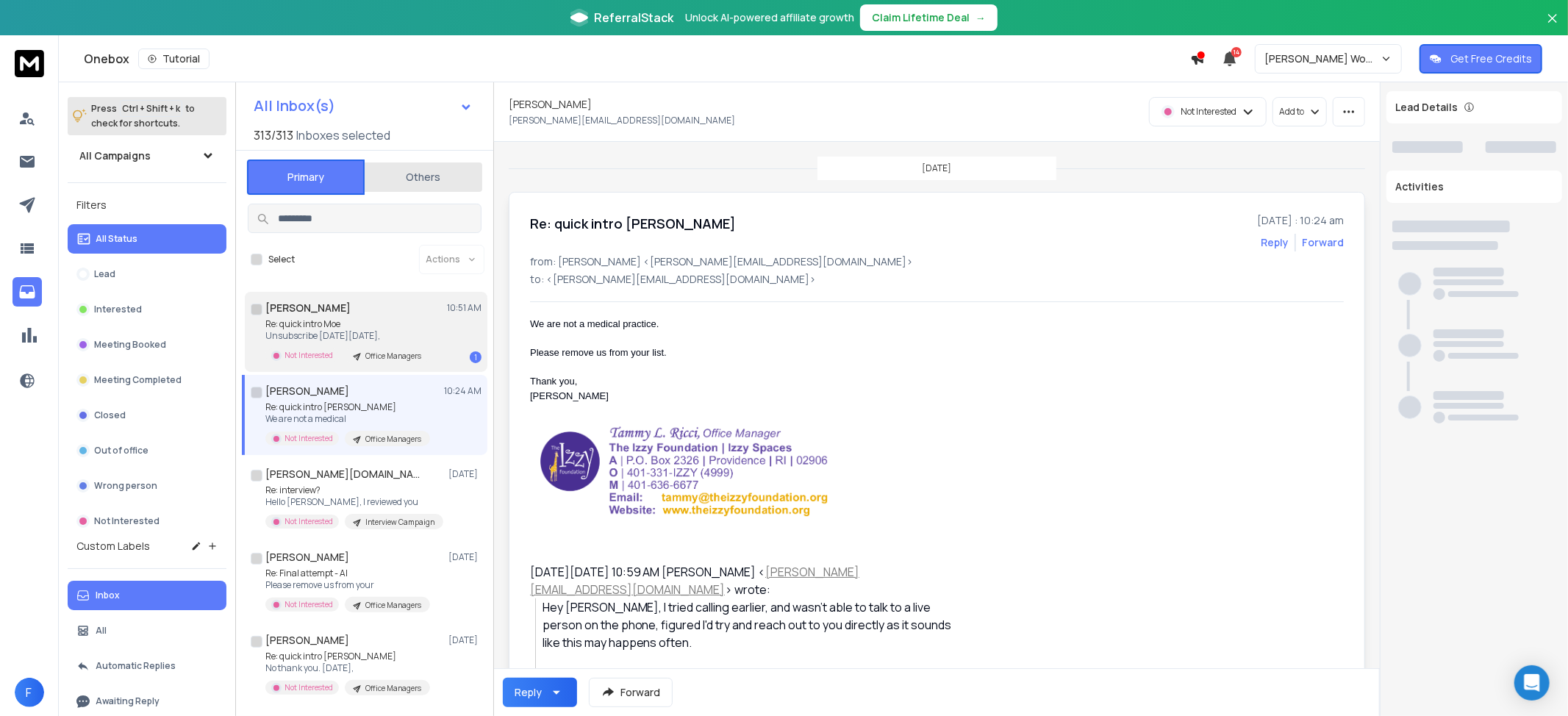
click at [409, 300] on div "Moe Peck 10:51 AM" at bounding box center [374, 308] width 216 height 14
